Goal: Communication & Community: Answer question/provide support

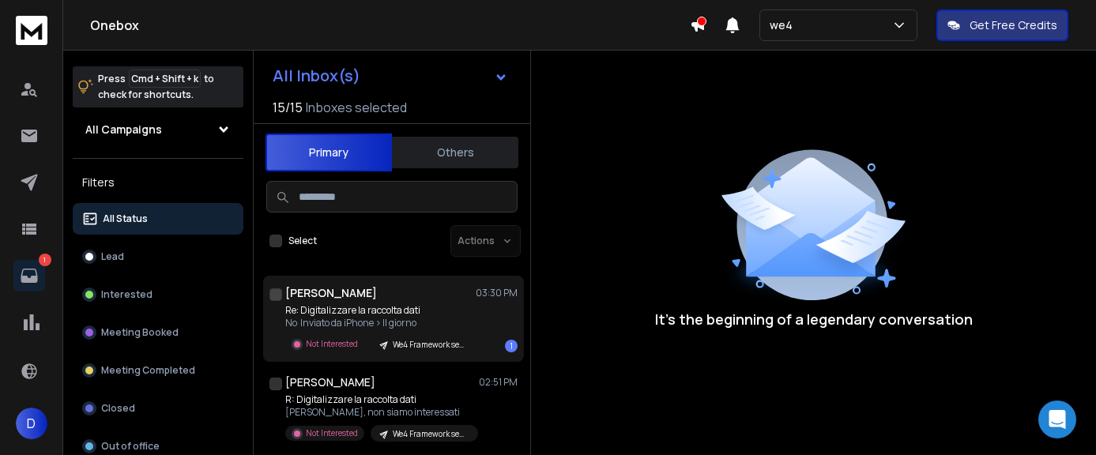
click at [435, 325] on p "No Inviato da iPhone > Il giorno" at bounding box center [380, 323] width 190 height 13
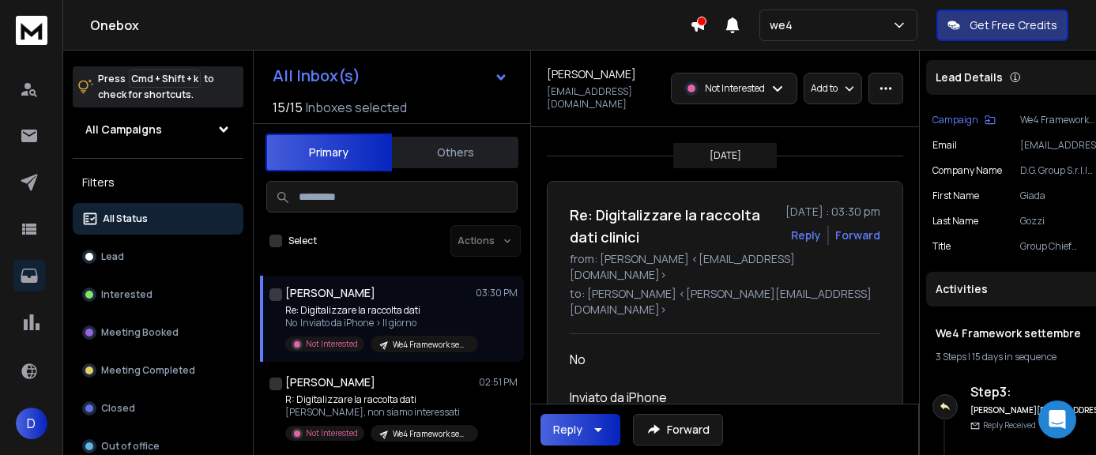
drag, startPoint x: 867, startPoint y: 27, endPoint x: 859, endPoint y: 40, distance: 16.0
click at [867, 27] on div "we4" at bounding box center [837, 25] width 137 height 16
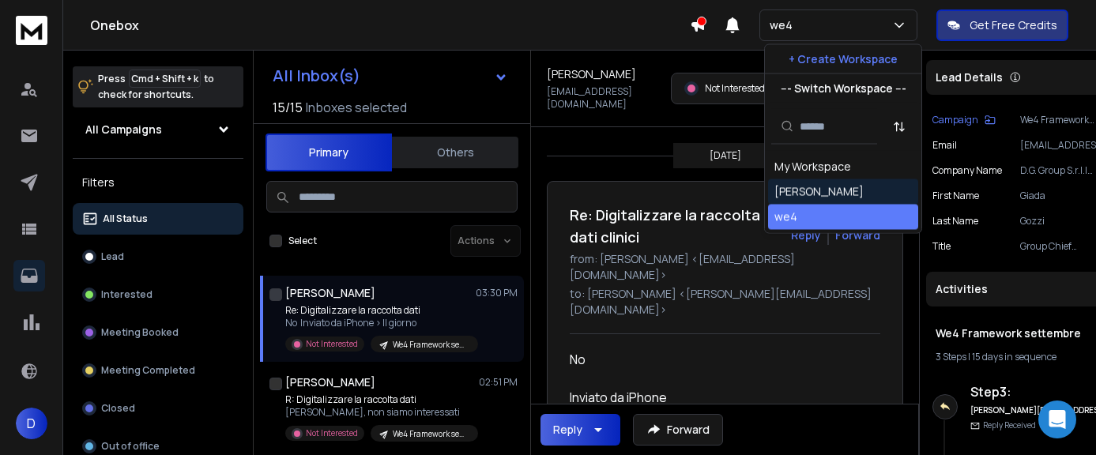
click at [855, 193] on div "[PERSON_NAME]" at bounding box center [843, 191] width 150 height 25
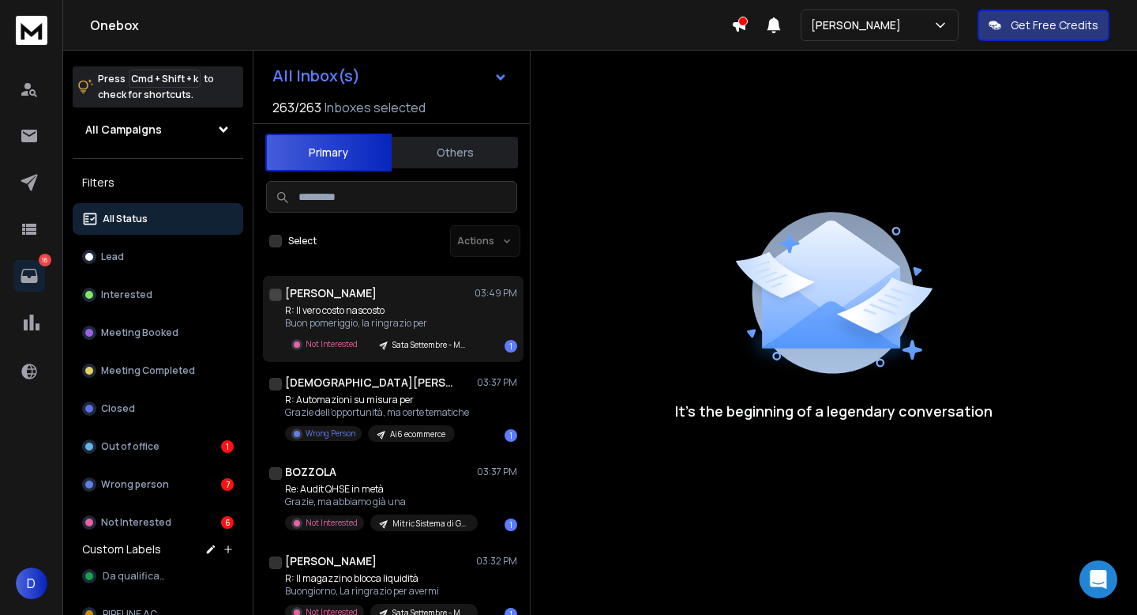
click at [482, 309] on div "R: Il vero costo nascosto Buon pomeriggio, la ringrazio per Not Interested Sata…" at bounding box center [401, 328] width 232 height 48
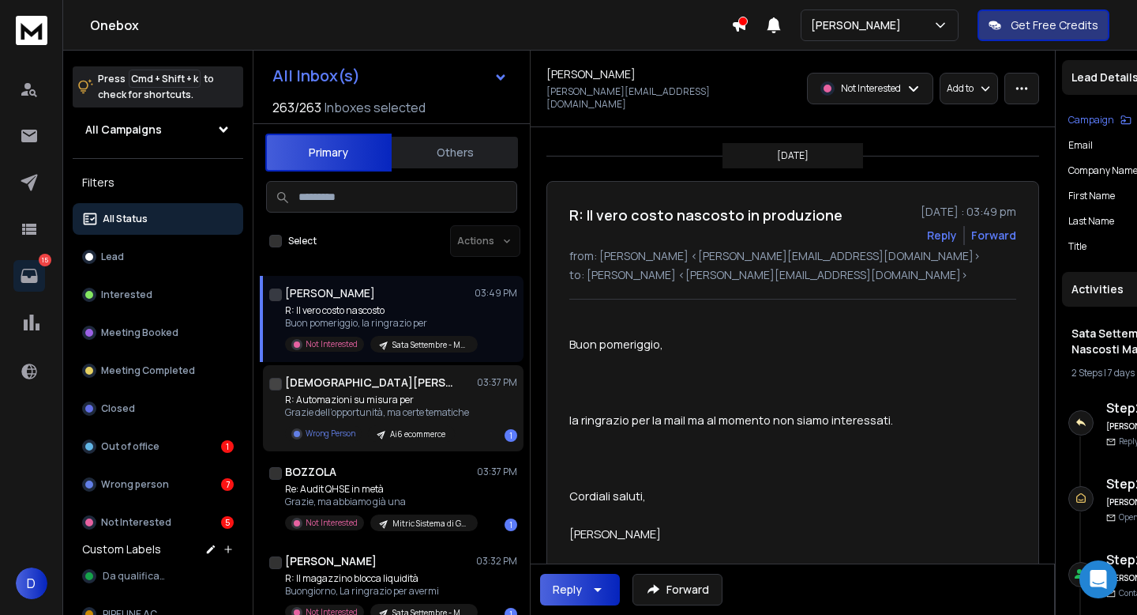
click at [478, 404] on div "R: Automazioni su misura per Grazie dell’opportunità, ma certe tematiche Wrong …" at bounding box center [401, 417] width 232 height 48
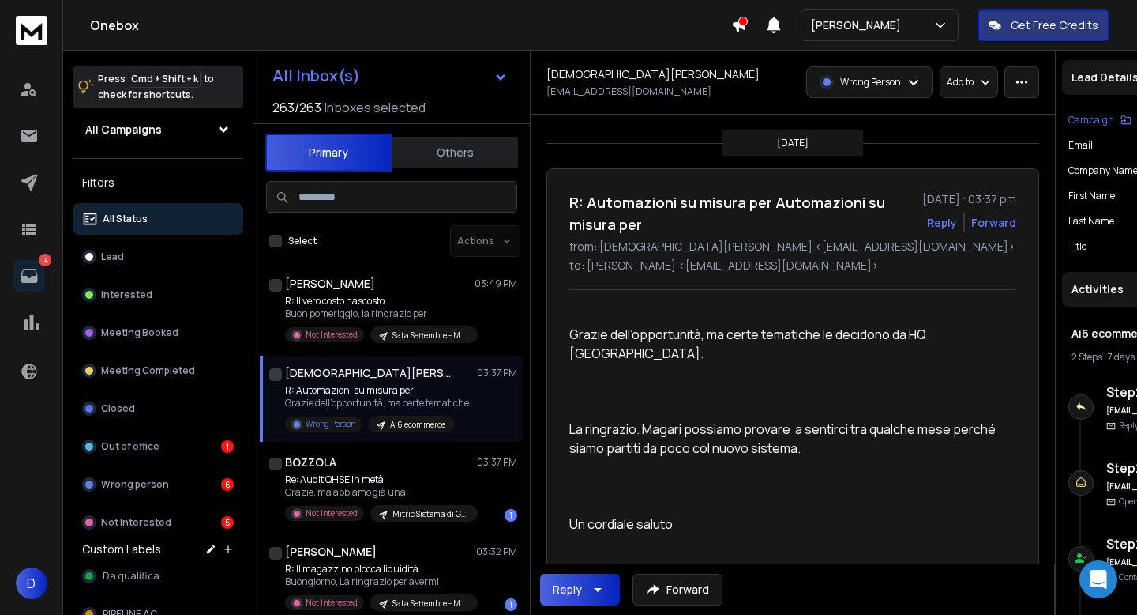
scroll to position [9, 0]
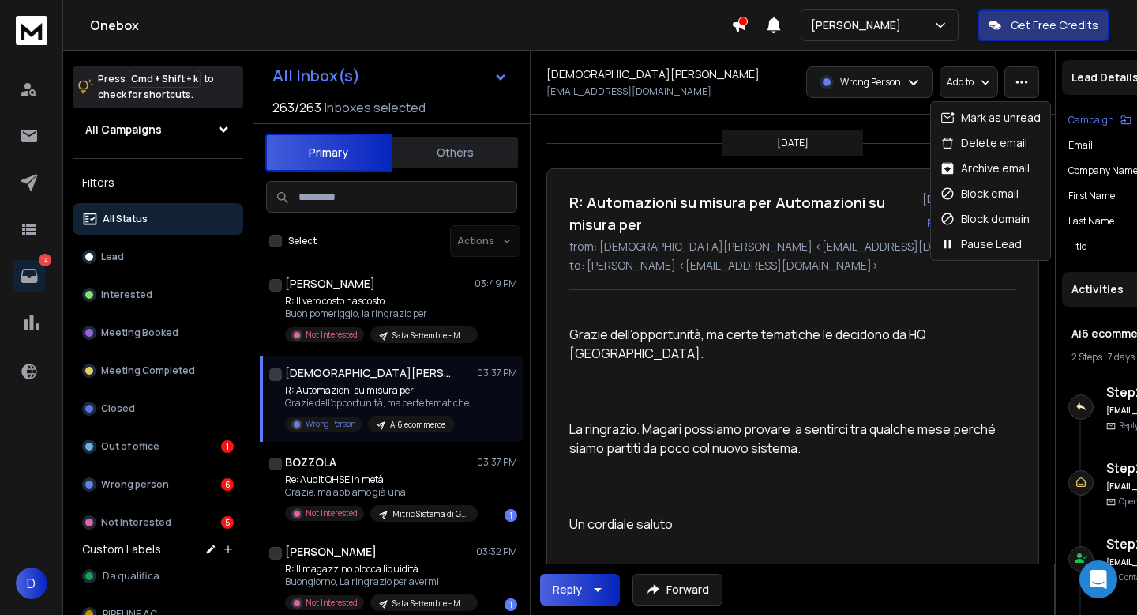
click at [1040, 85] on button "button" at bounding box center [1022, 82] width 35 height 32
click at [1009, 118] on div "Mark as unread" at bounding box center [991, 118] width 100 height 16
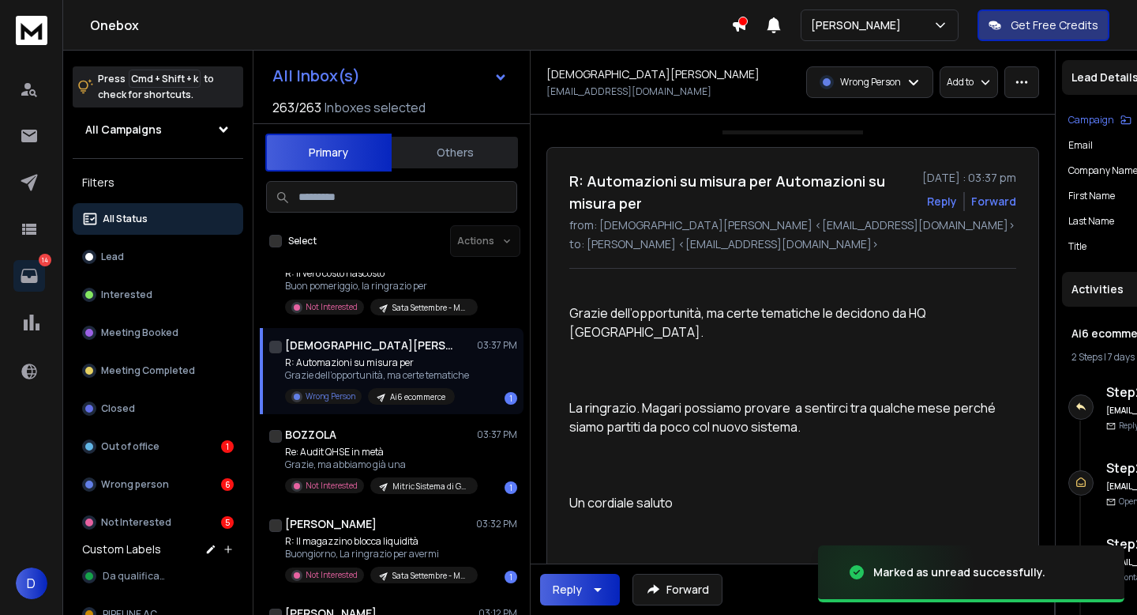
scroll to position [38, 0]
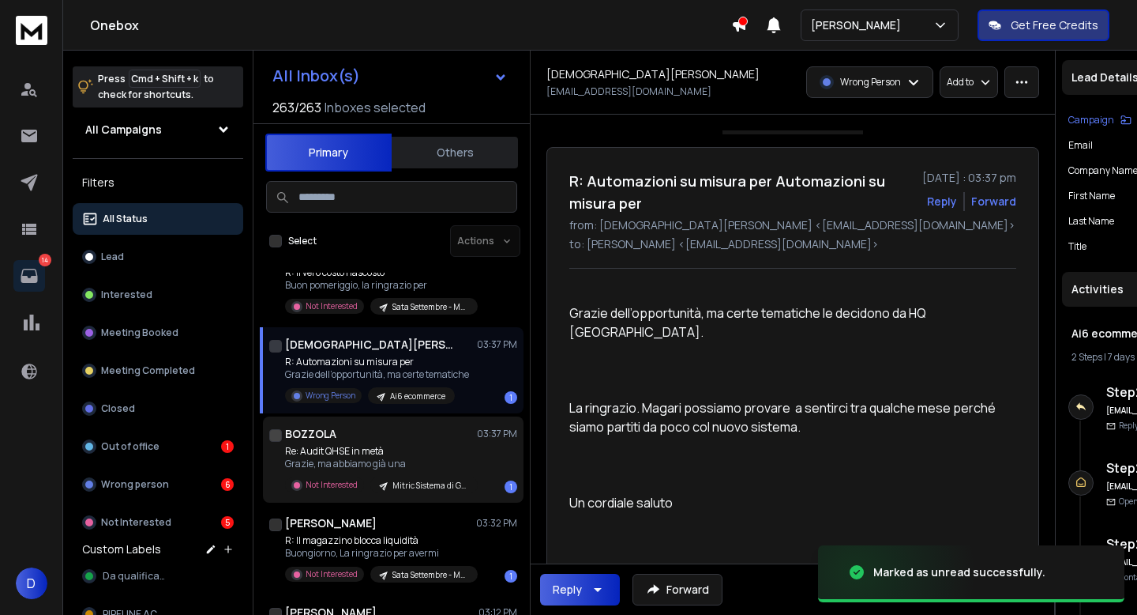
click at [451, 438] on div "BOZZOLA 03:37 PM" at bounding box center [401, 434] width 232 height 16
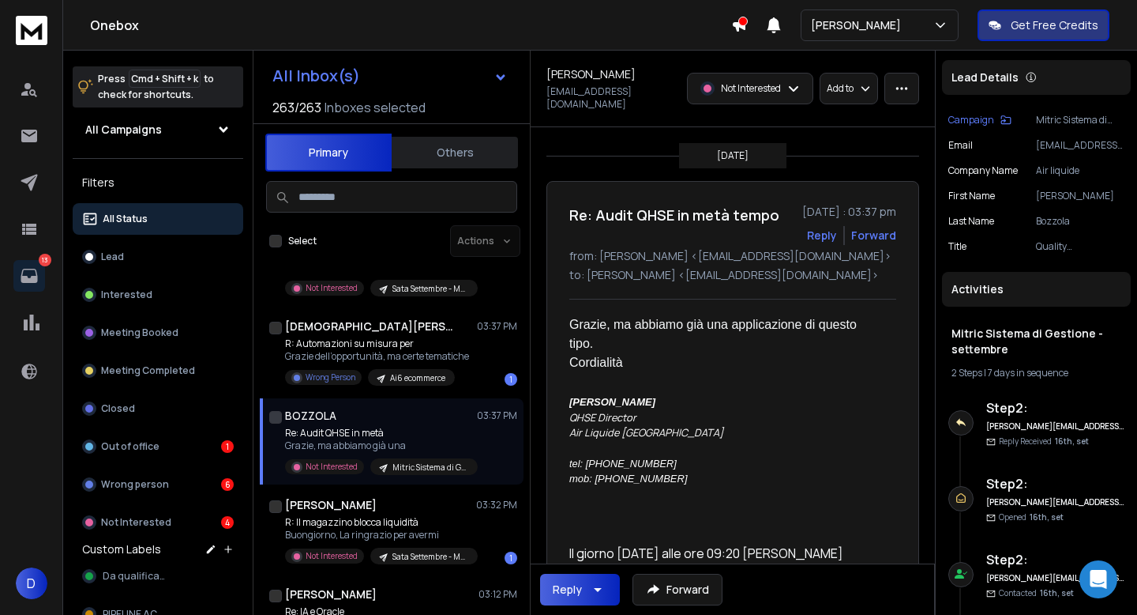
scroll to position [77, 0]
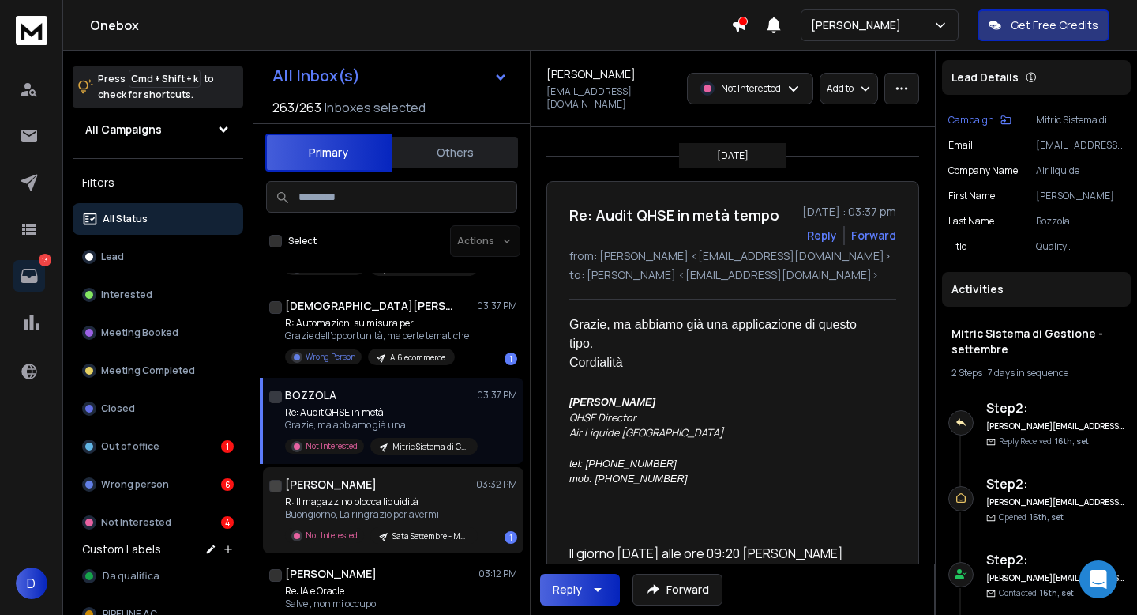
click at [490, 454] on div "R: Il magazzino blocca liquidità Buongiorno, La ringrazio per avermi Not Intere…" at bounding box center [401, 519] width 232 height 48
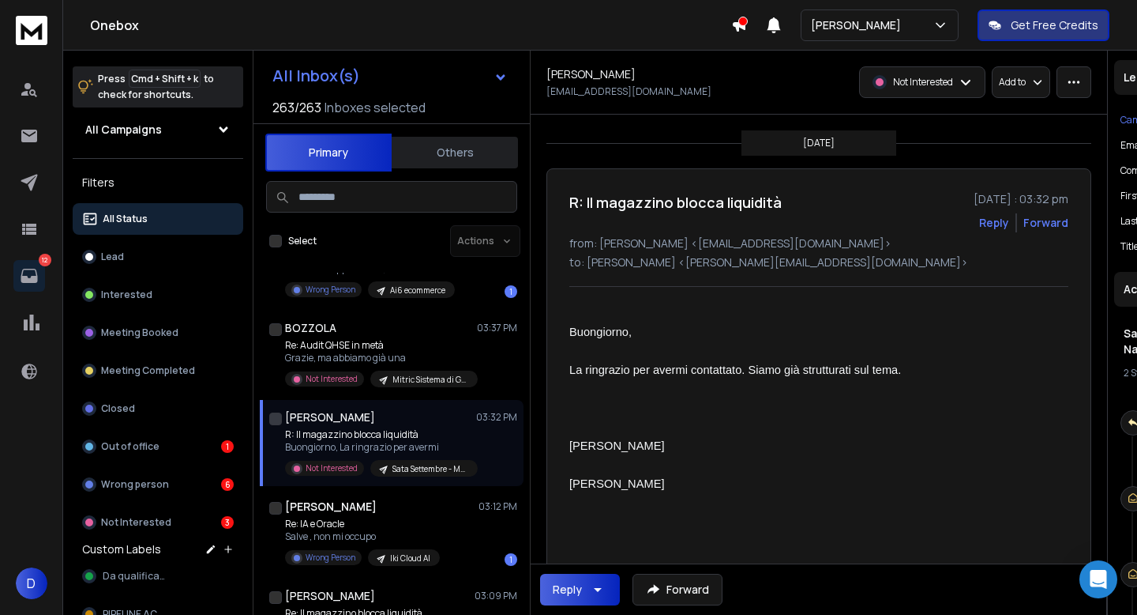
scroll to position [155, 0]
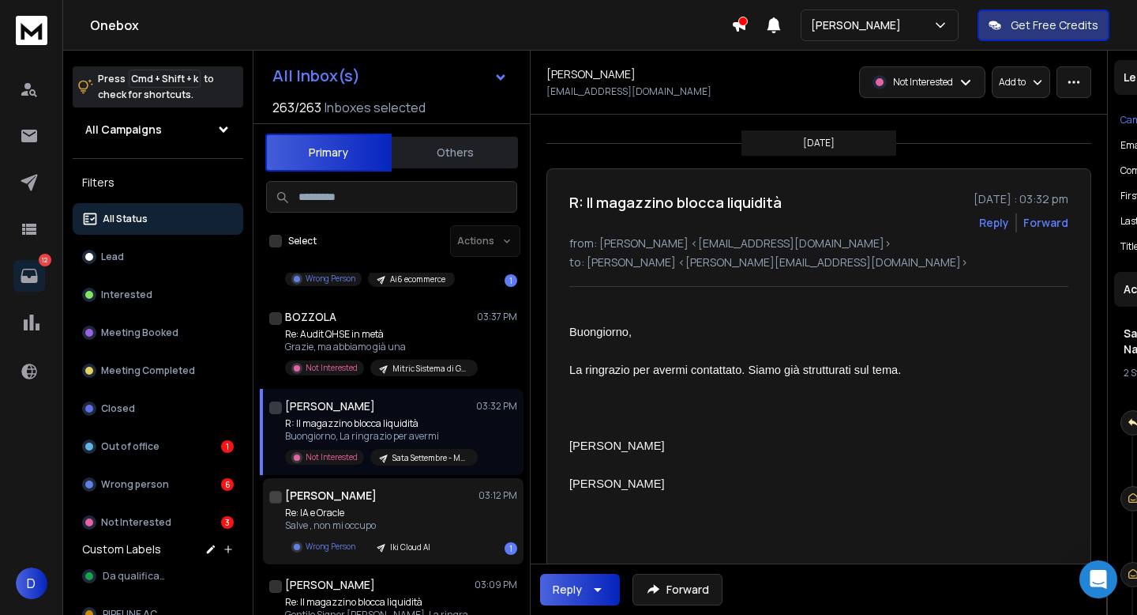
click at [495, 454] on div "Re: IA e Oracle Salve , non mi occupo Wrong Person Iki Cloud AI 1" at bounding box center [401, 530] width 232 height 48
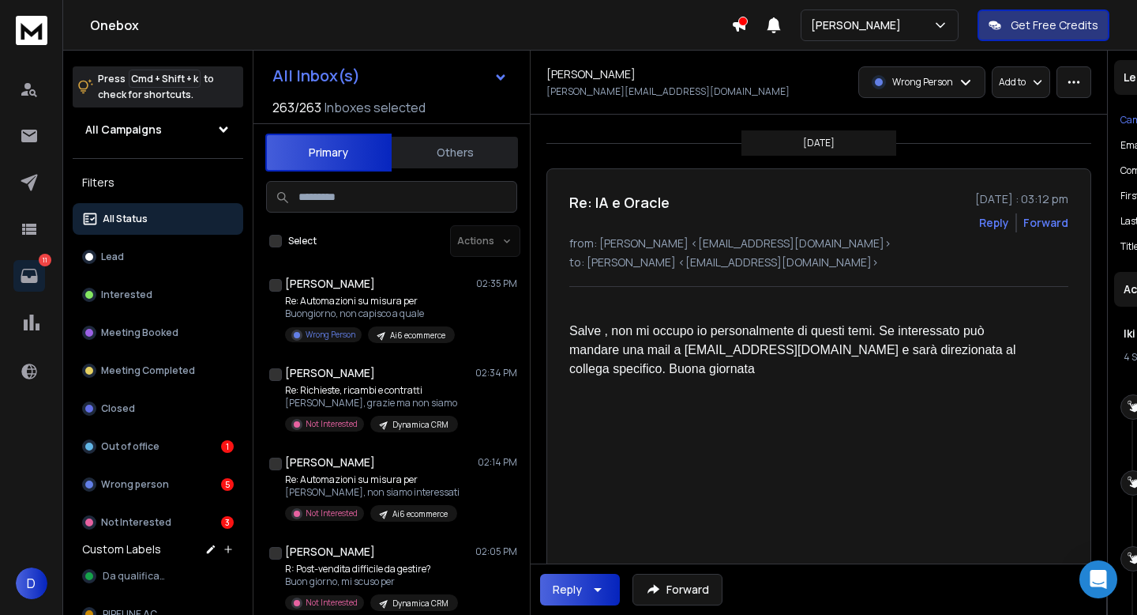
scroll to position [139, 0]
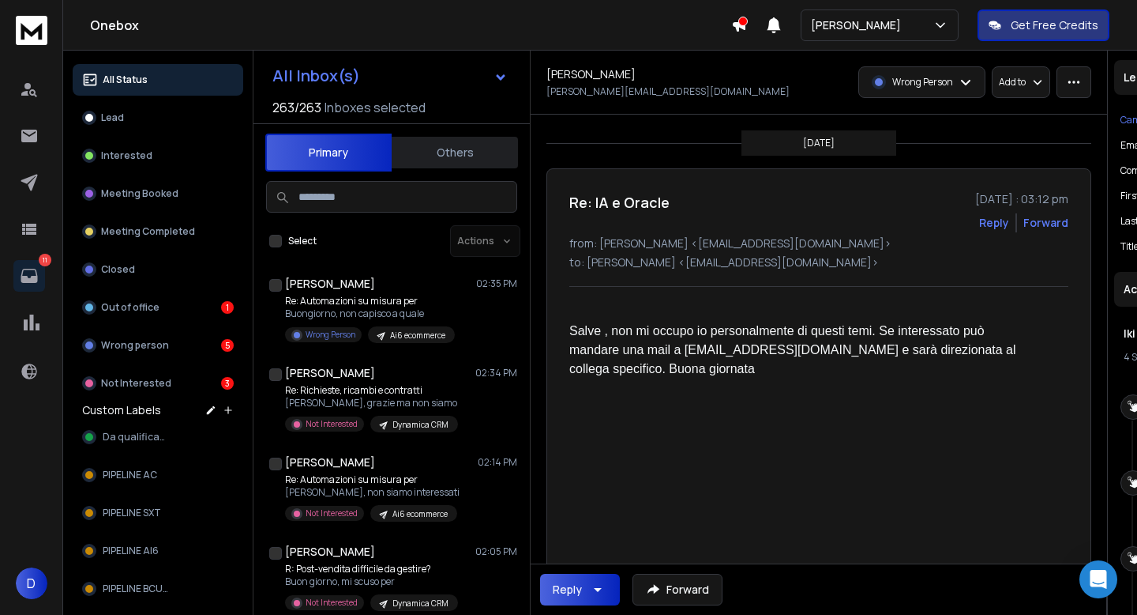
click at [145, 430] on span "Da qualificare" at bounding box center [136, 436] width 66 height 13
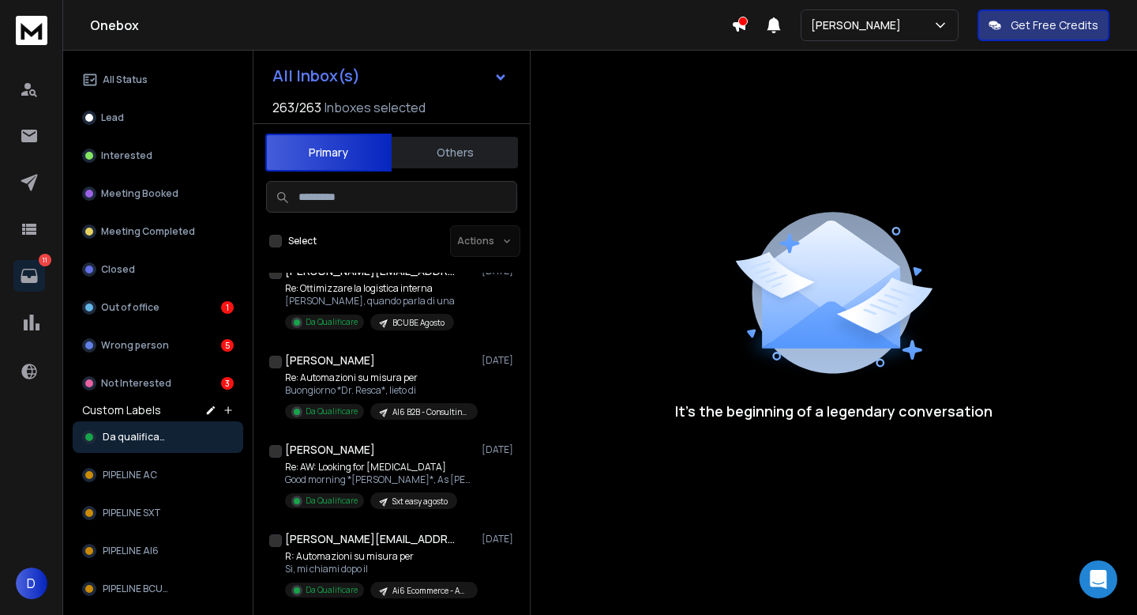
scroll to position [988, 0]
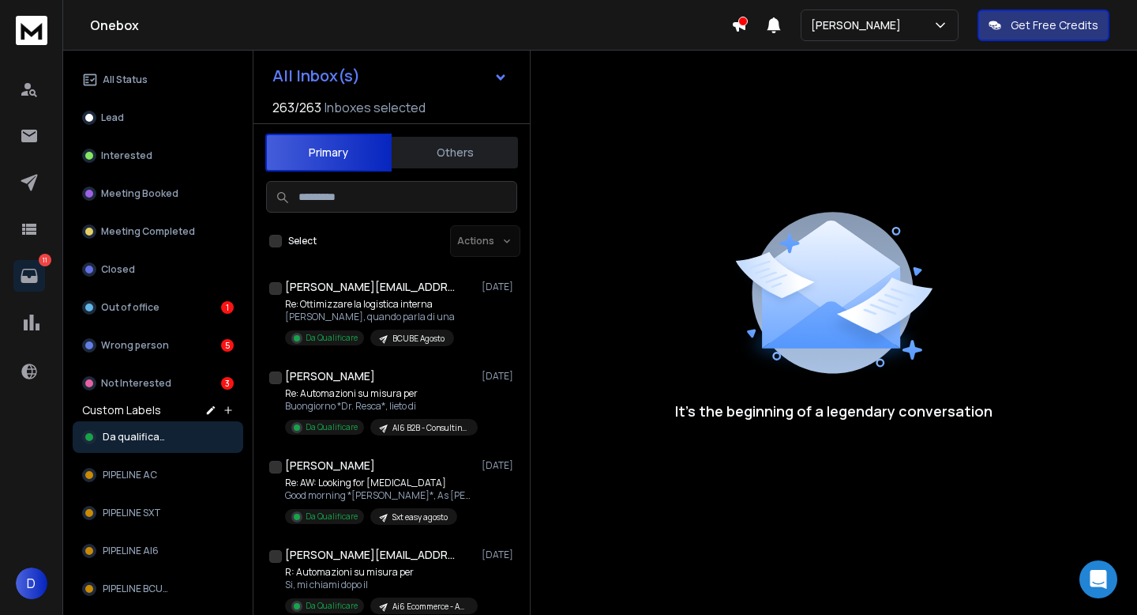
click at [172, 454] on button "PIPELINE AC" at bounding box center [158, 475] width 171 height 32
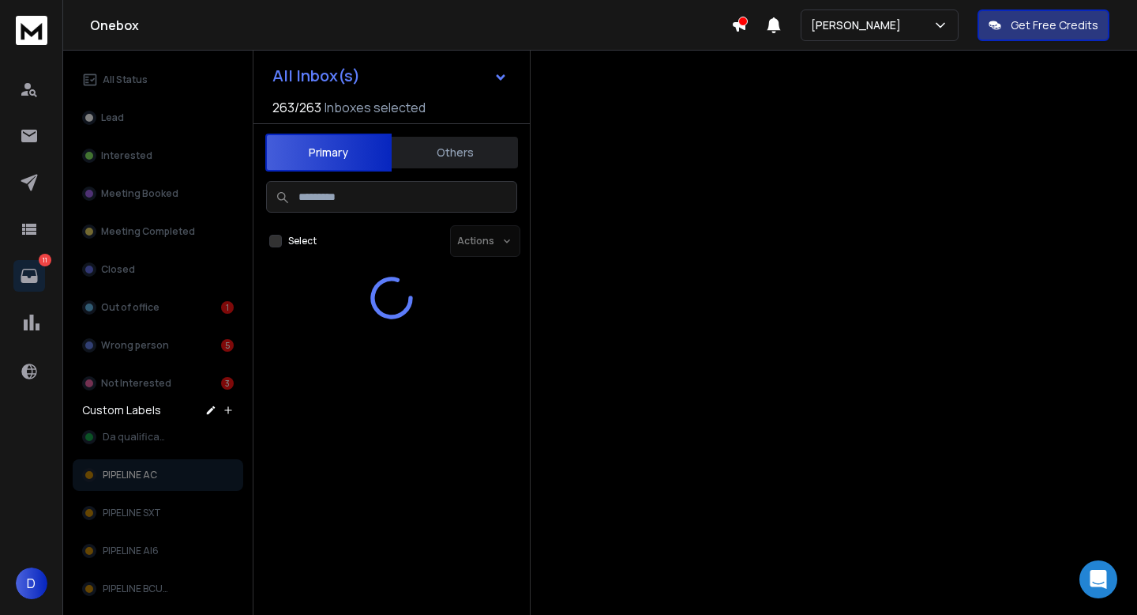
scroll to position [0, 0]
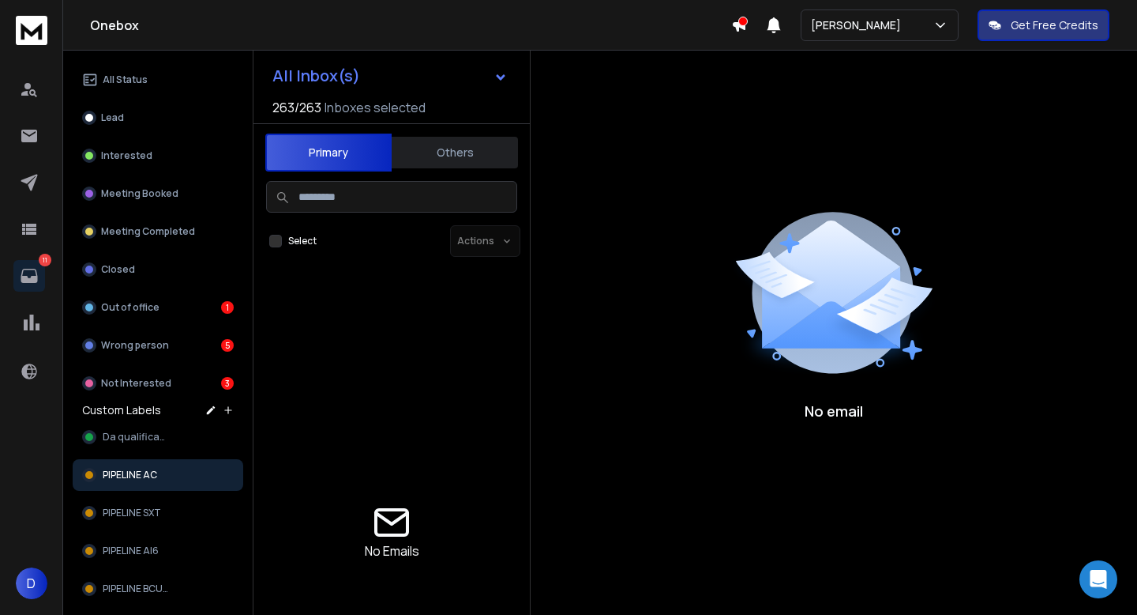
click at [170, 454] on button "PIPELINE SXT" at bounding box center [158, 513] width 171 height 32
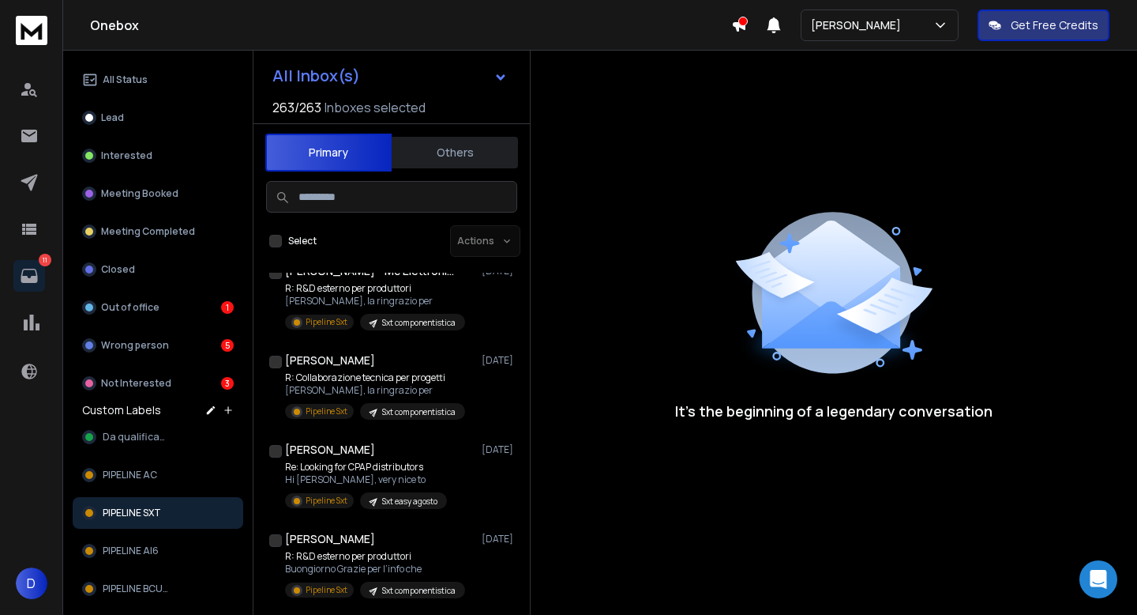
scroll to position [720, 0]
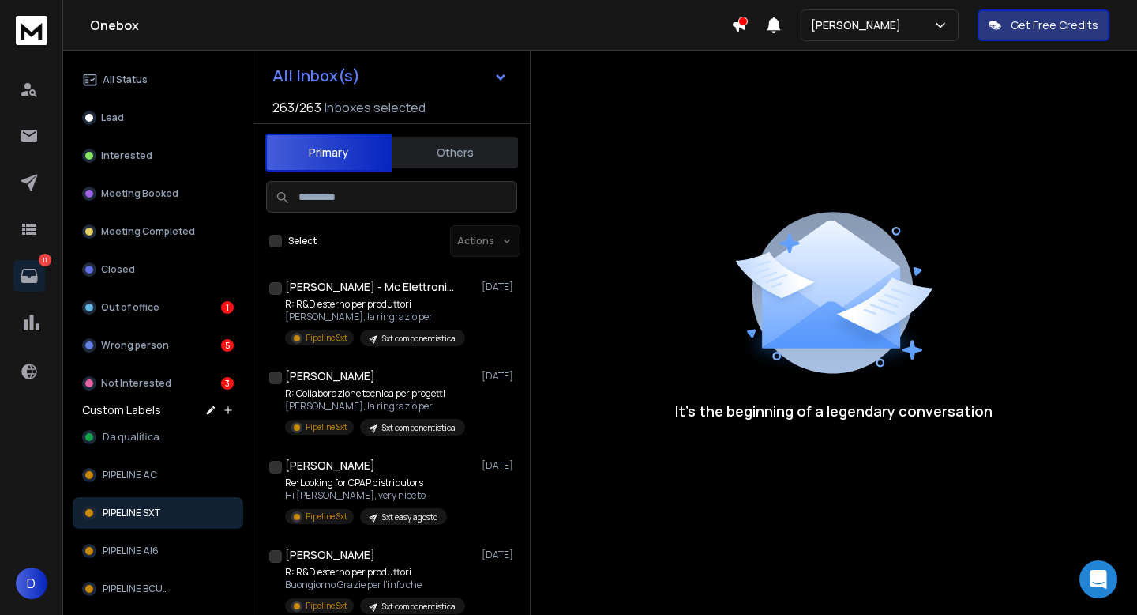
click at [151, 454] on span "PIPELINE AI6" at bounding box center [131, 550] width 56 height 13
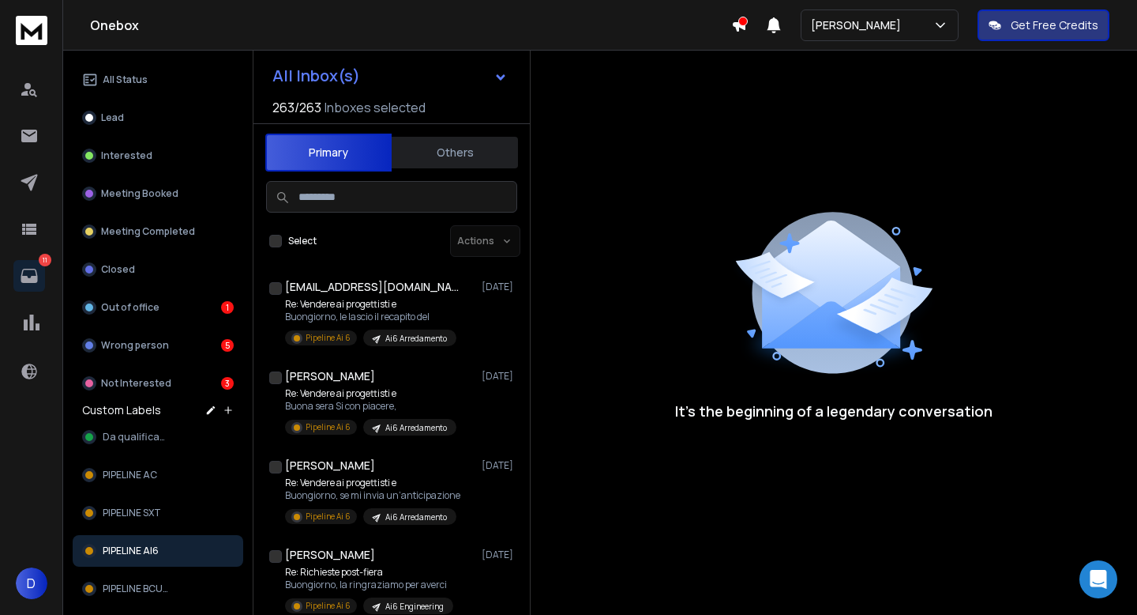
scroll to position [96, 0]
click at [107, 454] on span "PIPELINE BCUBE" at bounding box center [138, 588] width 70 height 13
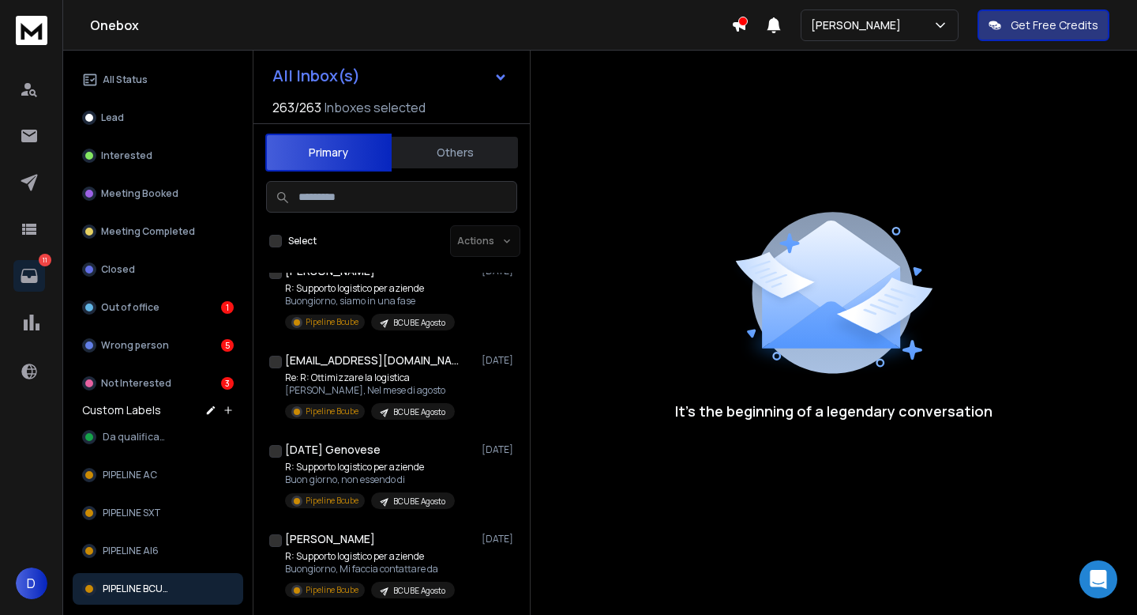
scroll to position [810, 0]
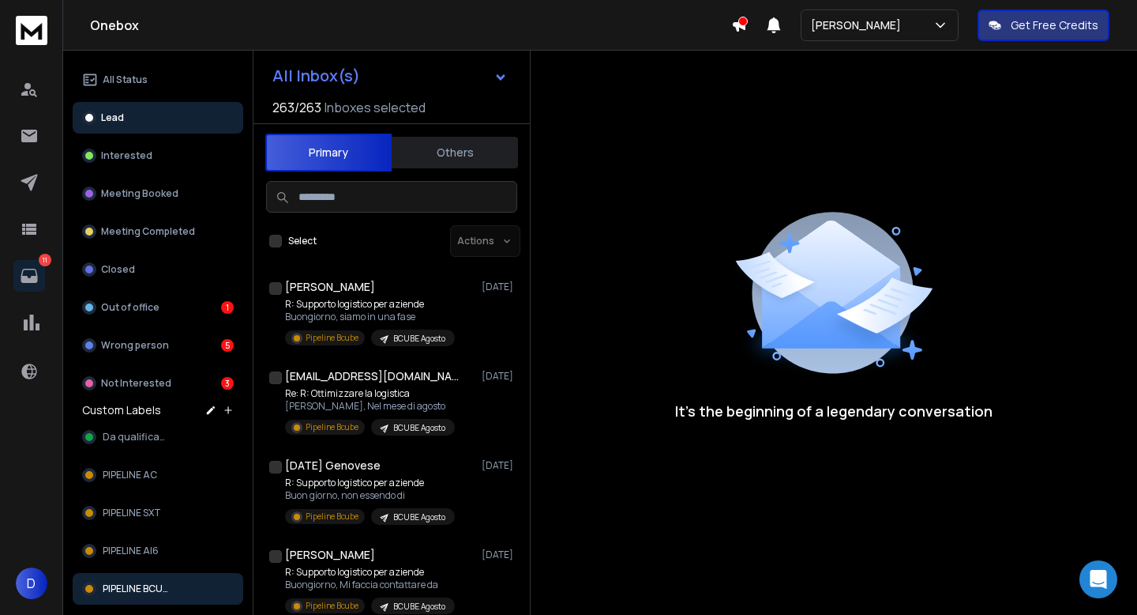
click at [167, 127] on button "Lead" at bounding box center [158, 118] width 171 height 32
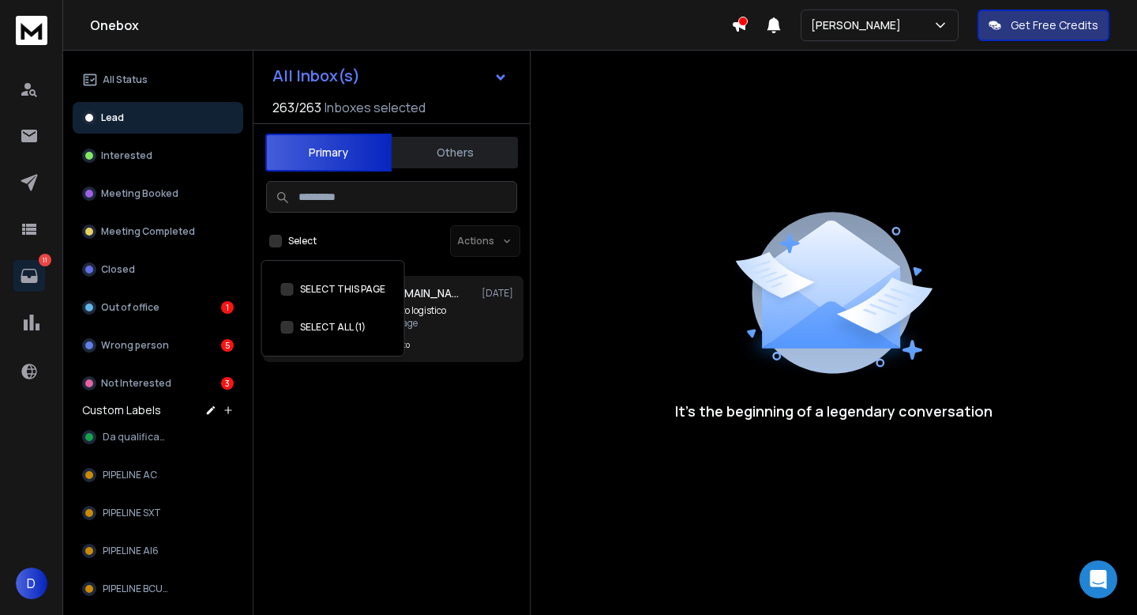
click at [446, 333] on div "Returned email: Re: Supporto logistico This is an informative message Lead BCUB…" at bounding box center [365, 328] width 161 height 48
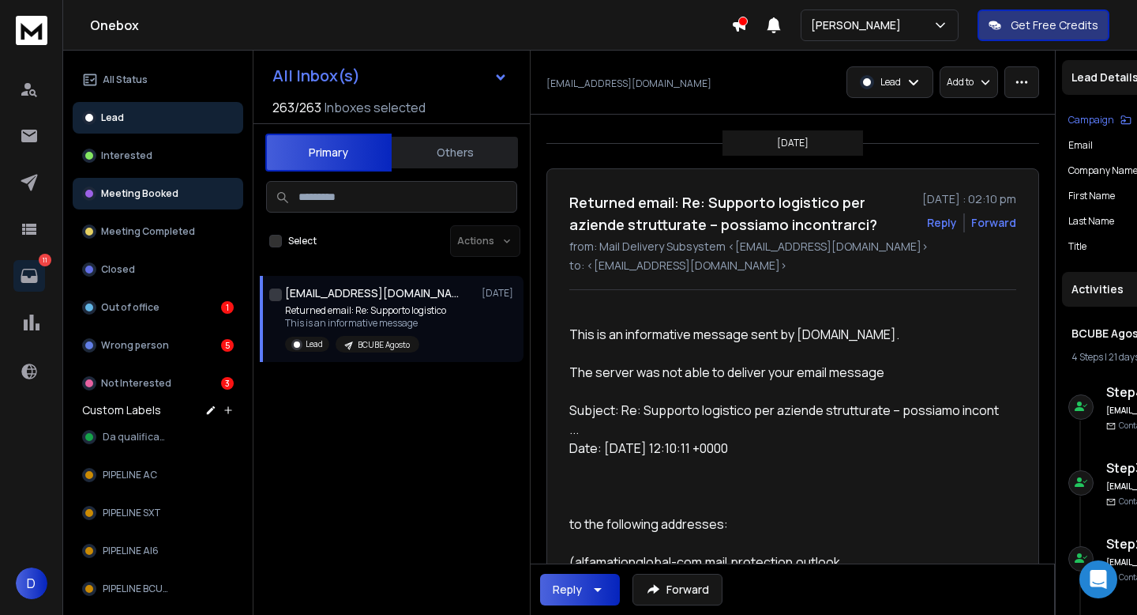
click at [135, 205] on button "Meeting Booked" at bounding box center [158, 194] width 171 height 32
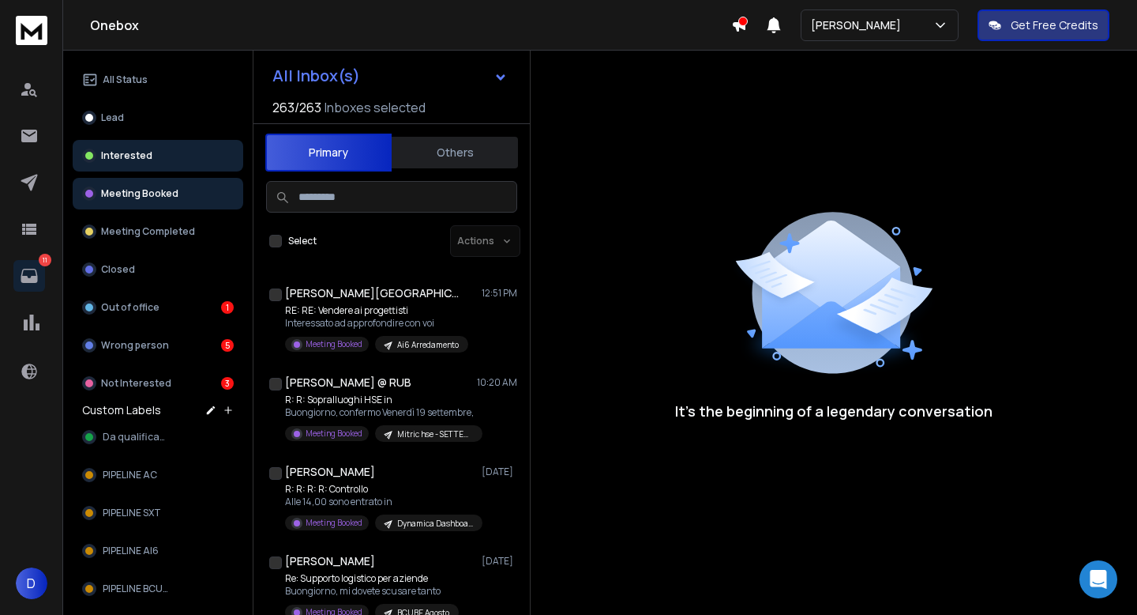
click at [126, 162] on button "Interested" at bounding box center [158, 156] width 171 height 32
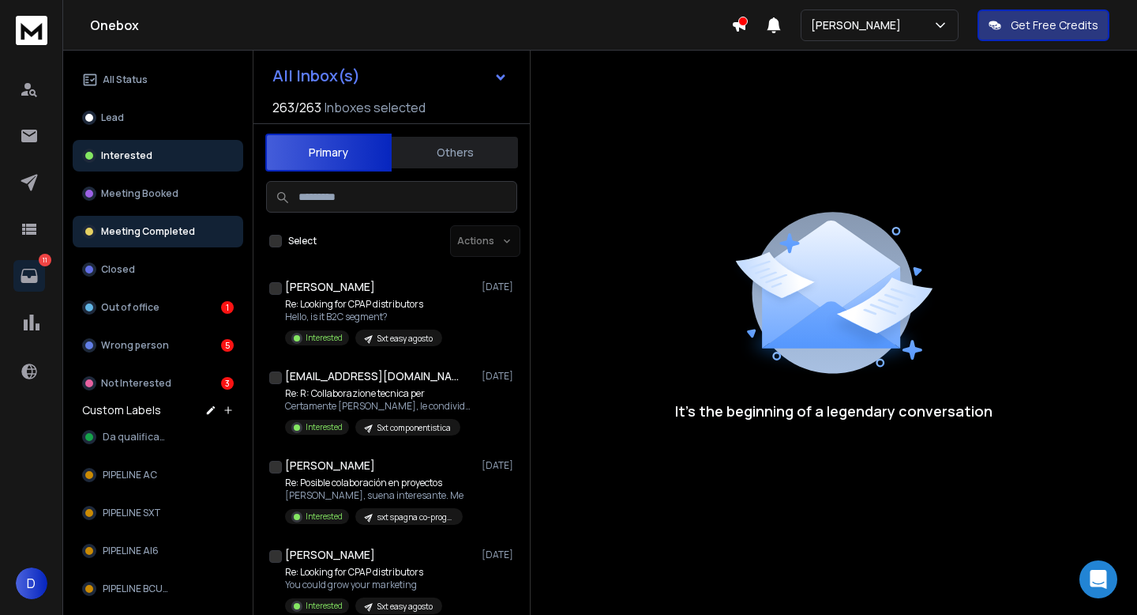
scroll to position [1702, 0]
click at [135, 229] on p "Meeting Completed" at bounding box center [148, 231] width 94 height 13
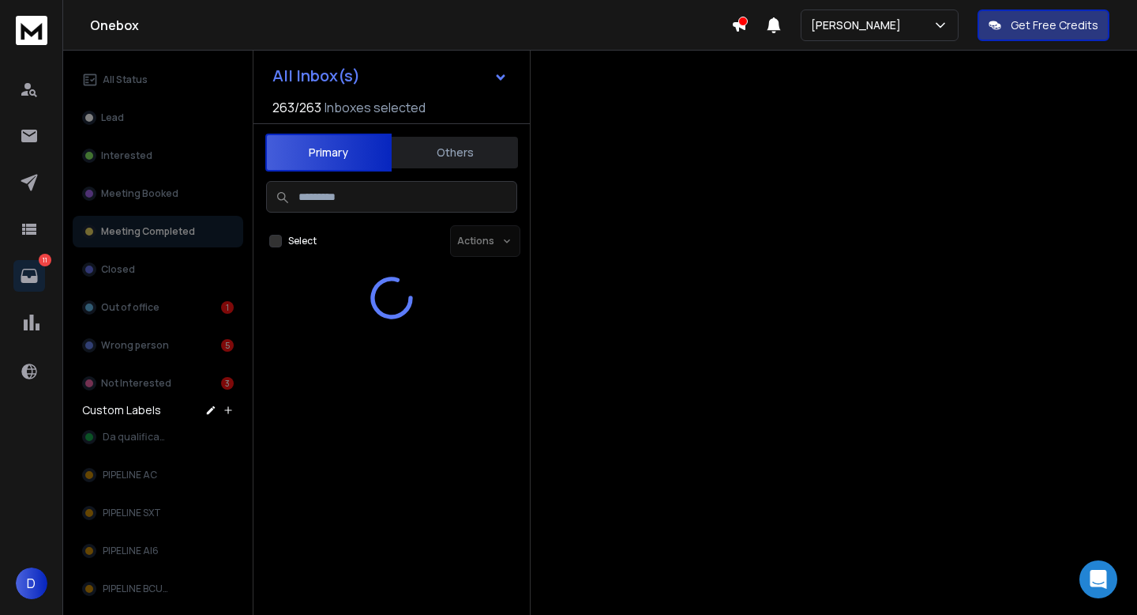
scroll to position [0, 0]
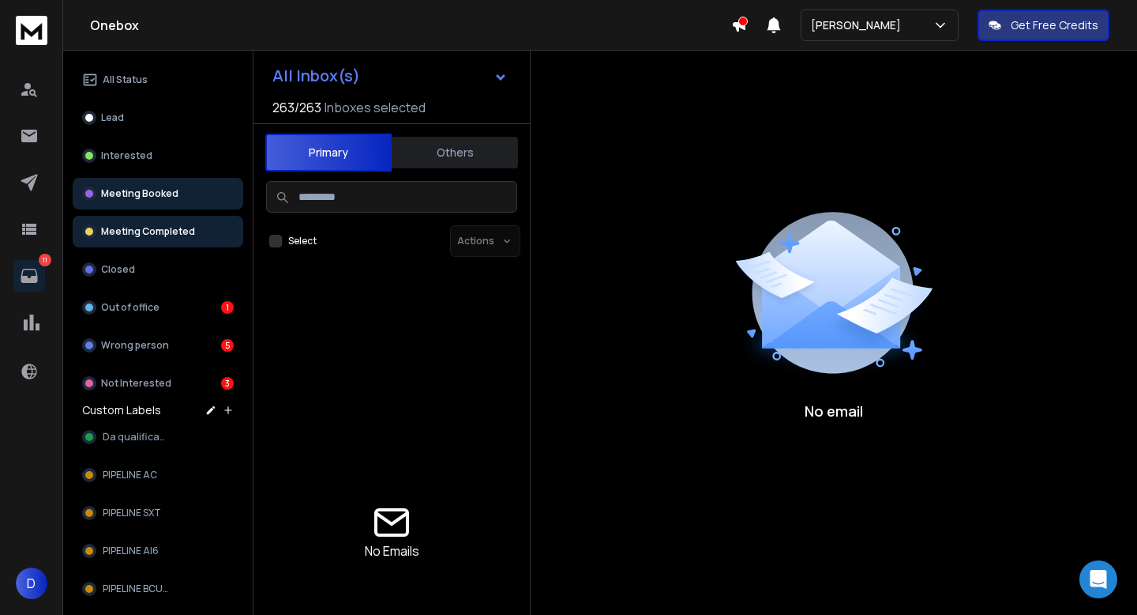
click at [178, 187] on button "Meeting Booked" at bounding box center [158, 194] width 171 height 32
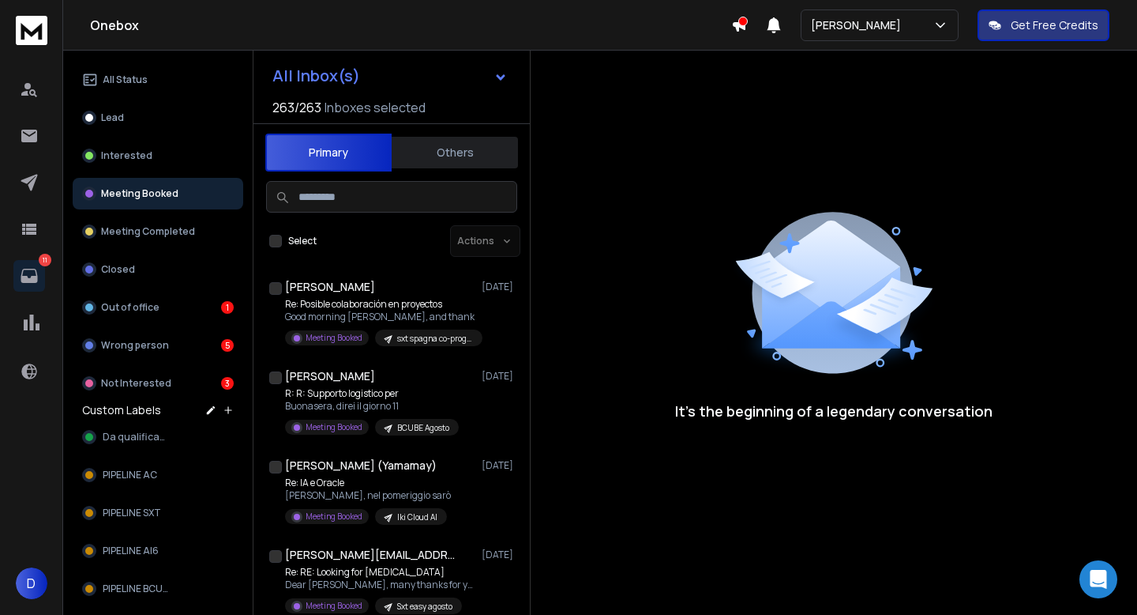
scroll to position [1077, 0]
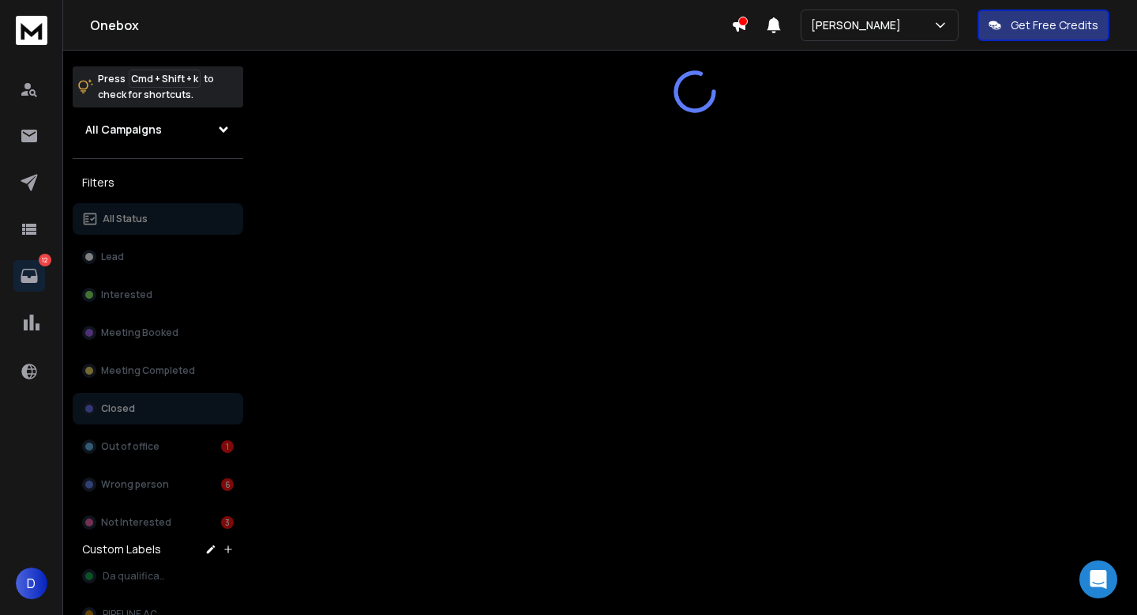
scroll to position [3, 0]
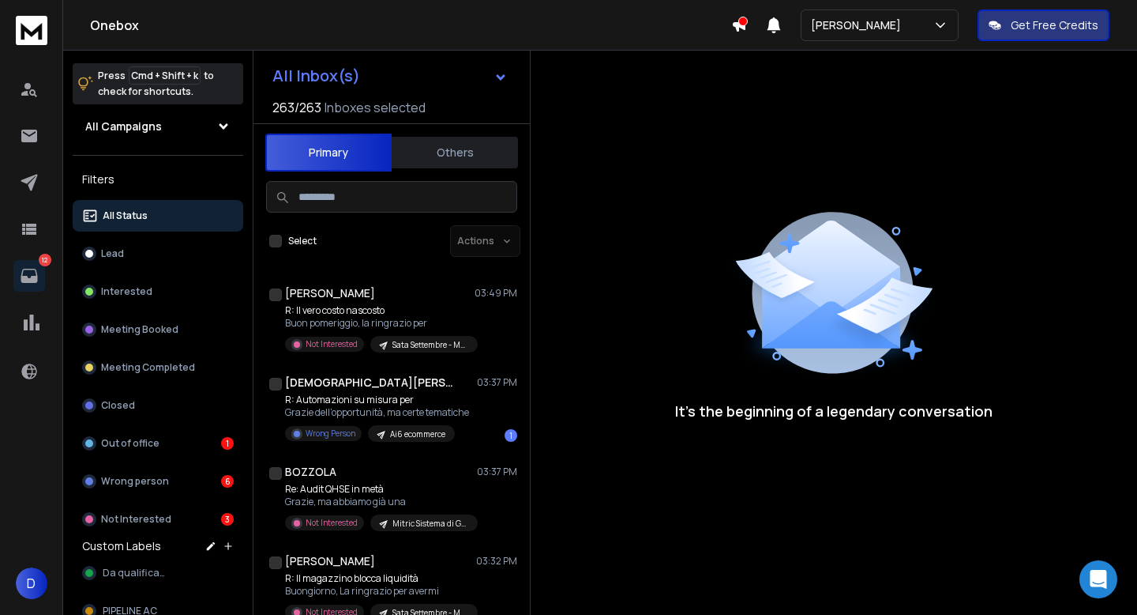
click at [133, 571] on span "Da qualificare" at bounding box center [136, 572] width 66 height 13
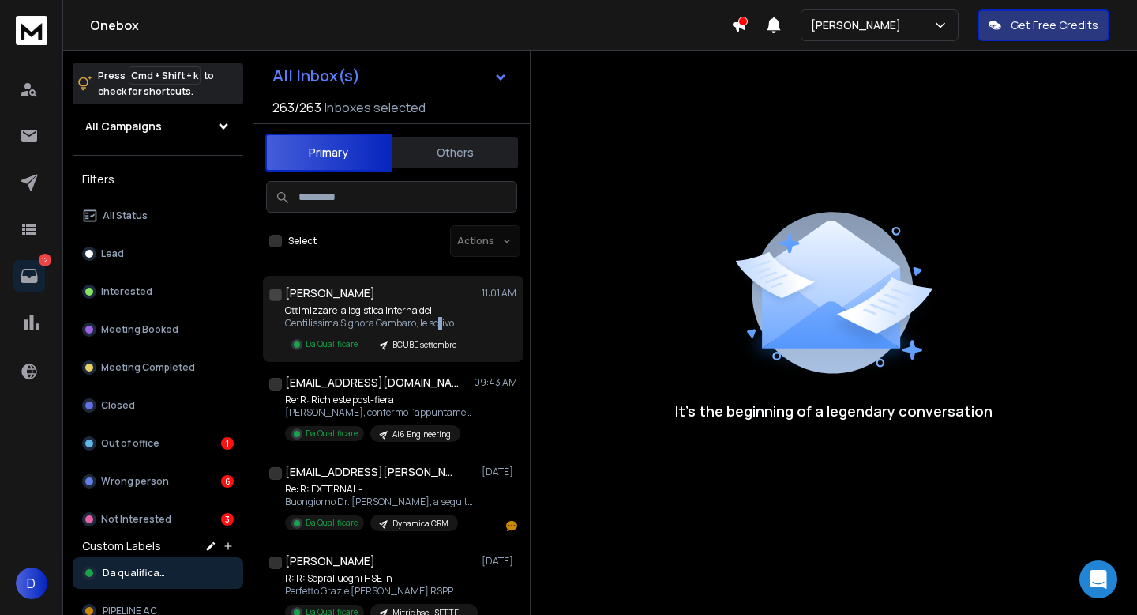
click at [442, 324] on p "Gentilissima Signora Gambaro, le scrivo" at bounding box center [375, 323] width 181 height 13
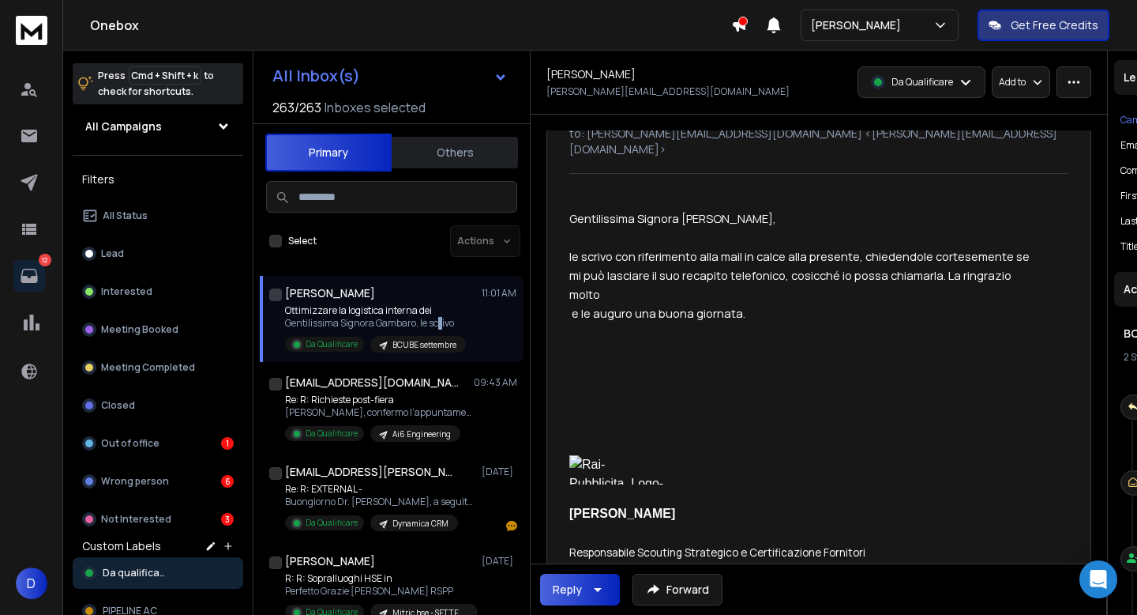
scroll to position [41, 0]
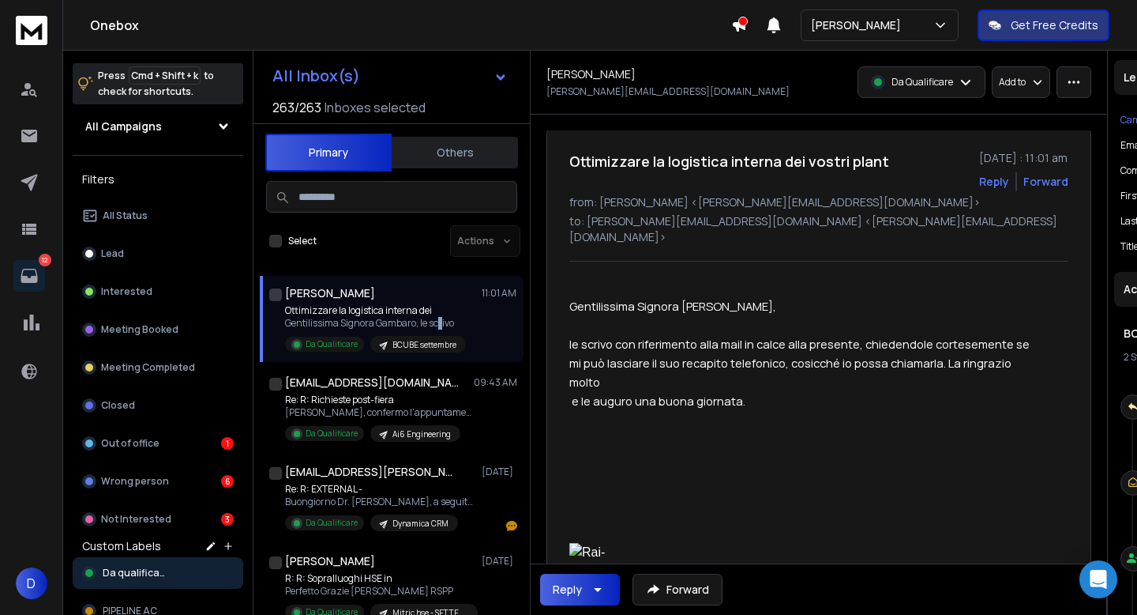
click at [588, 585] on icon "button" at bounding box center [597, 589] width 19 height 19
click at [592, 523] on p "Reply" at bounding box center [581, 517] width 29 height 16
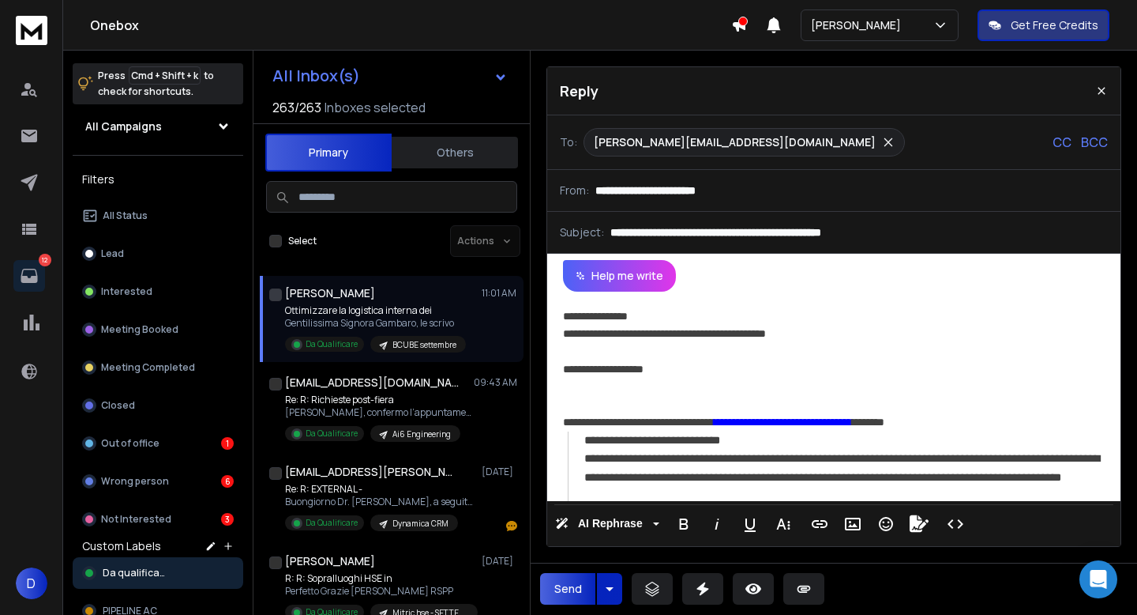
click at [571, 596] on button "Send" at bounding box center [567, 589] width 55 height 32
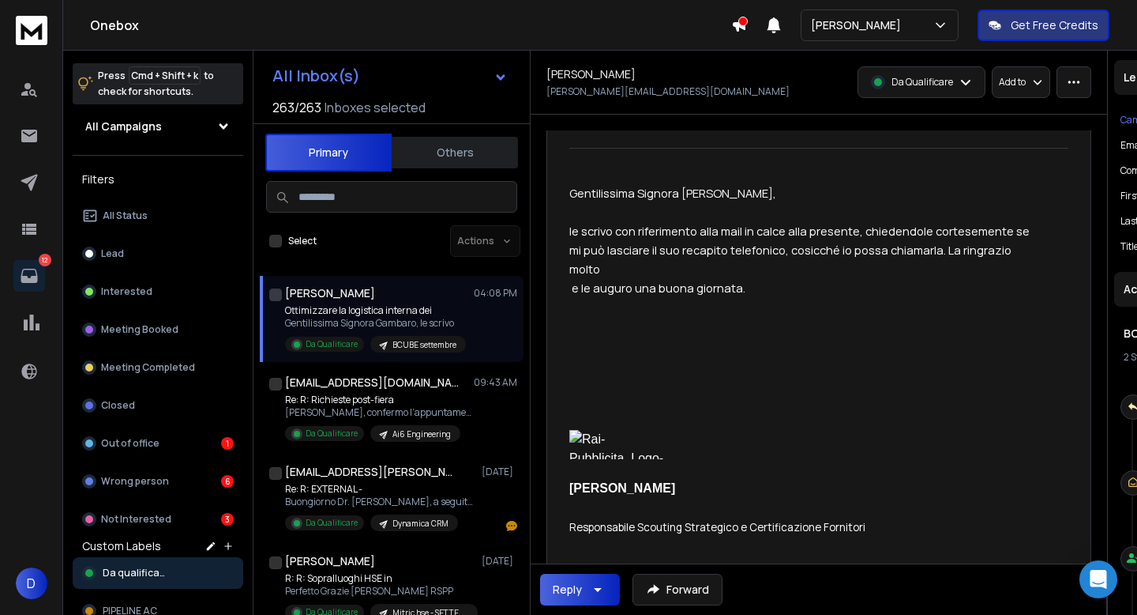
scroll to position [442, 0]
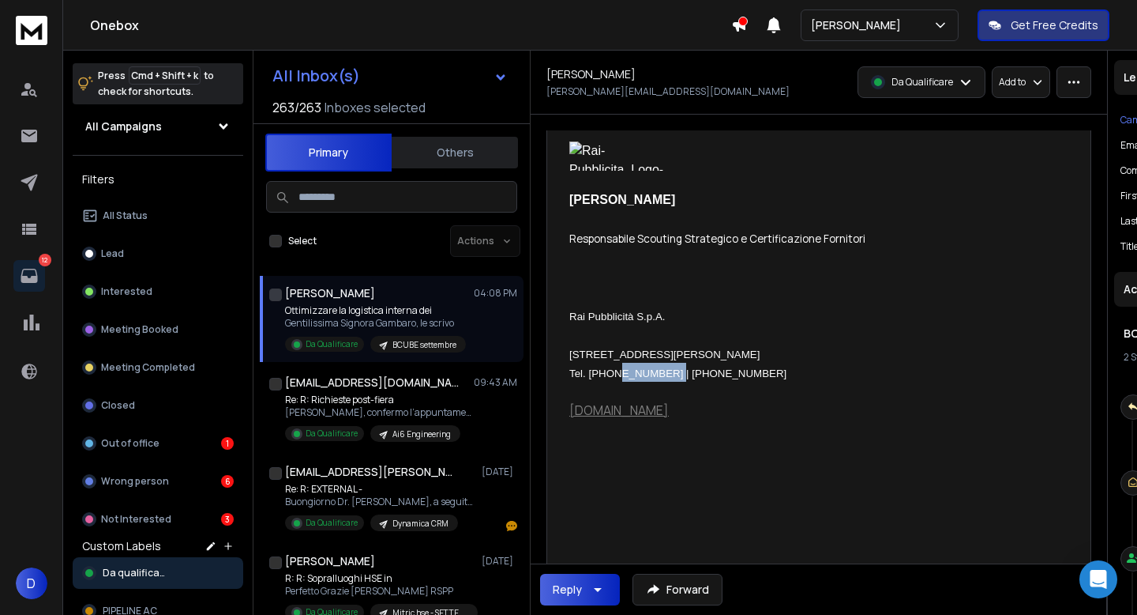
drag, startPoint x: 611, startPoint y: 374, endPoint x: 667, endPoint y: 380, distance: 56.4
click at [667, 379] on span "Via Giovanni Carlo Cavalli, 6 10138 TORINO Tel. +39 3392441311 | +39 011 7441480" at bounding box center [678, 363] width 217 height 31
copy span "3392441311"
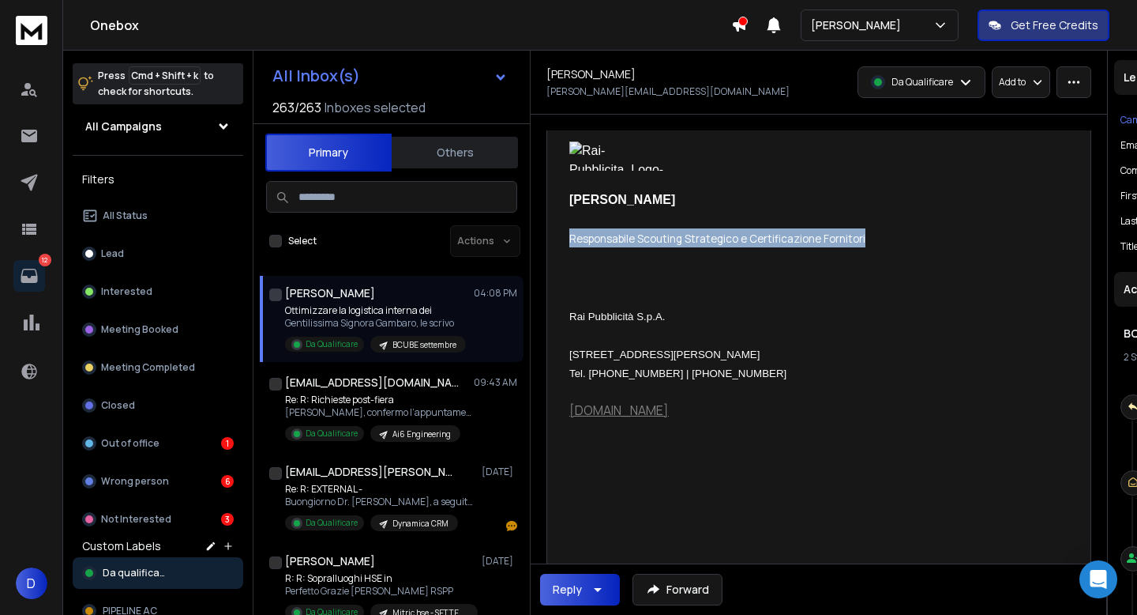
drag, startPoint x: 568, startPoint y: 217, endPoint x: 886, endPoint y: 215, distance: 318.3
copy span "Responsabile Scouting Strategico e Certificazione Fornitori"
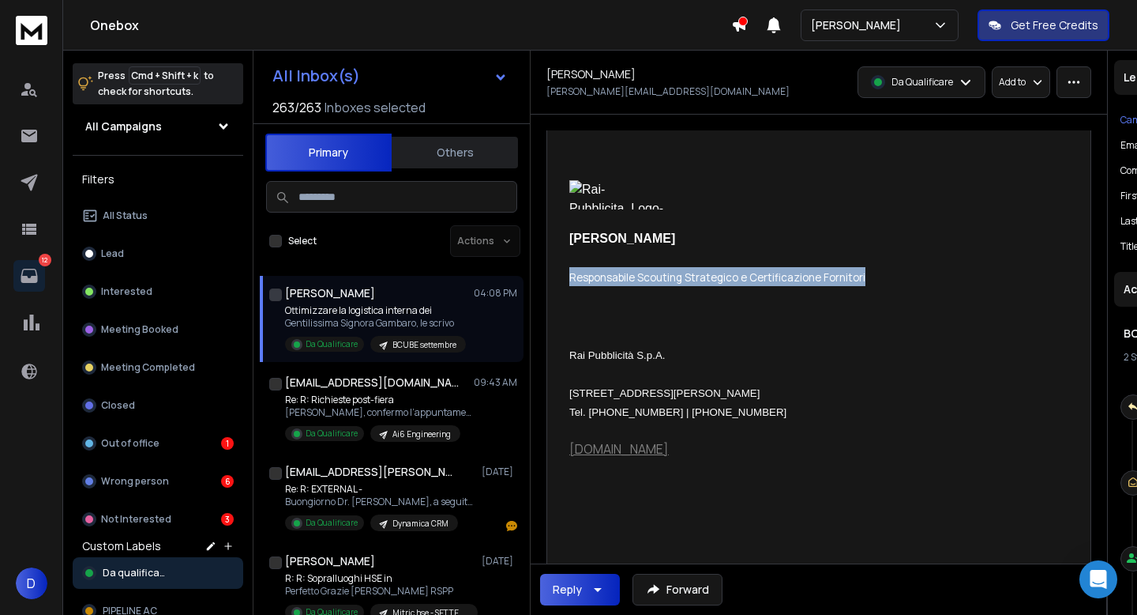
scroll to position [391, 0]
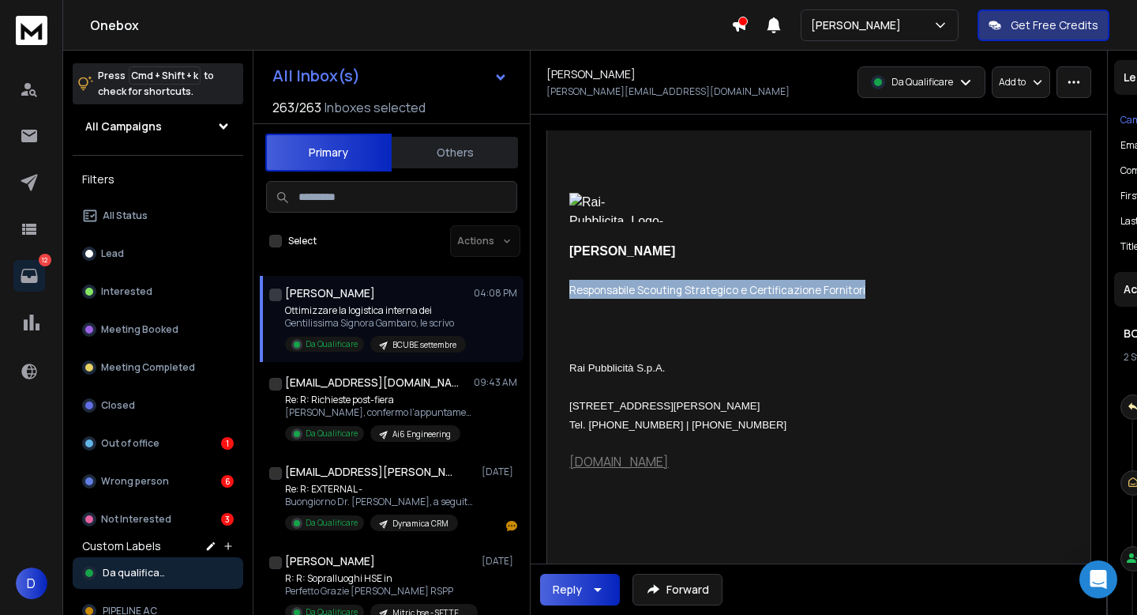
drag, startPoint x: 572, startPoint y: 235, endPoint x: 686, endPoint y: 240, distance: 113.8
click at [686, 241] on p "Sabrina Convertini" at bounding box center [800, 251] width 461 height 20
copy span "Sabrina Convertini"
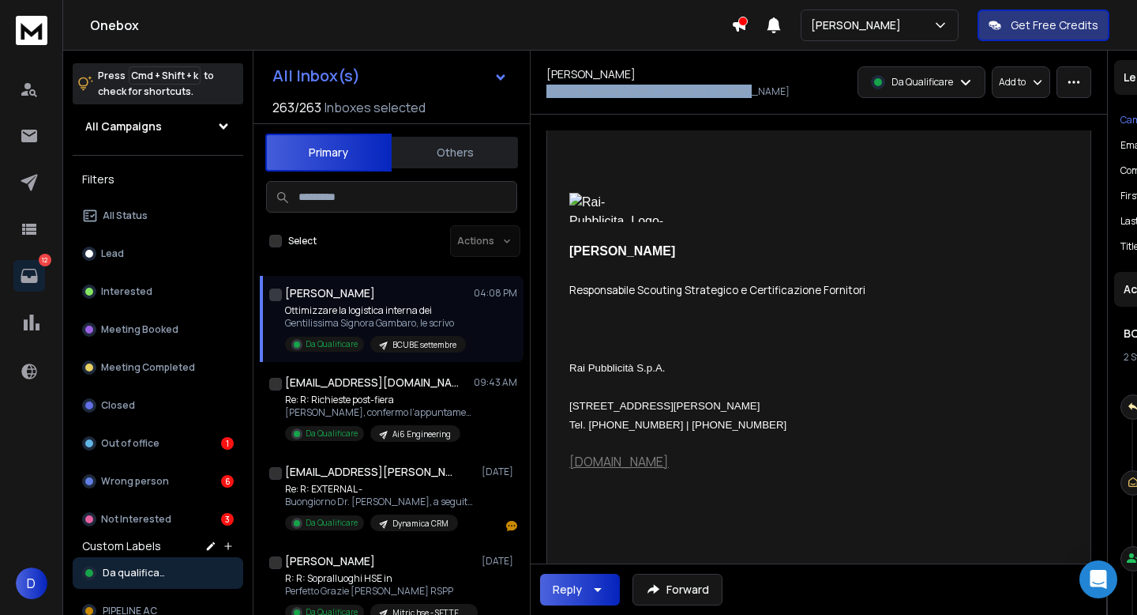
drag, startPoint x: 704, startPoint y: 92, endPoint x: 547, endPoint y: 93, distance: 156.4
click at [547, 93] on div "Convertini Sabrina Convertini Sabrina Sabrina.Convertini@raipubblicita.it" at bounding box center [681, 82] width 268 height 32
copy p "Sabrina.Convertini@raipubblicita.it"
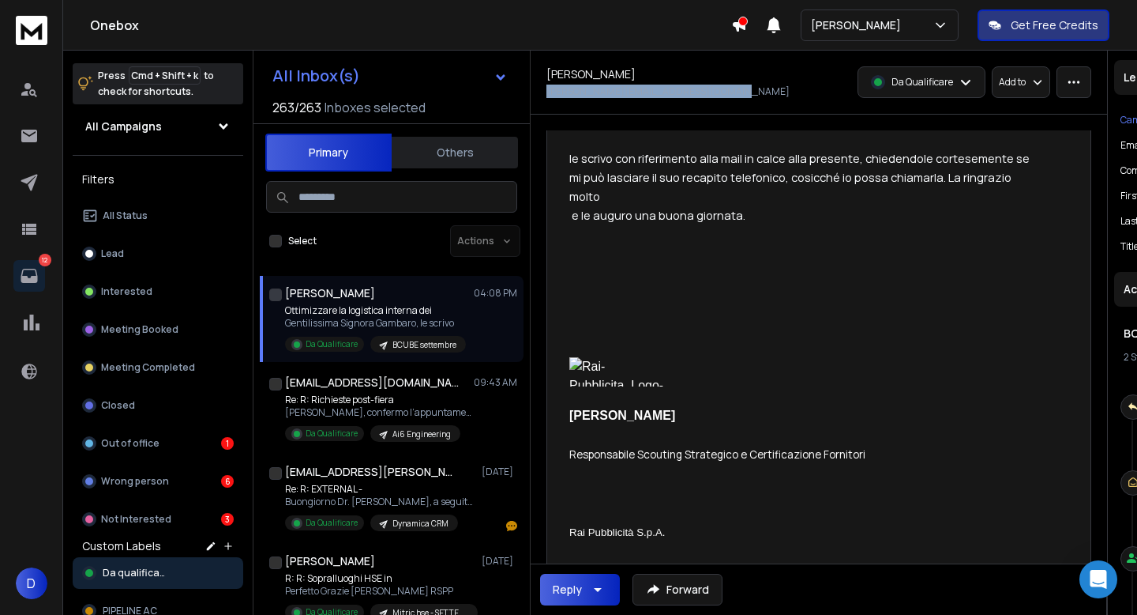
scroll to position [350, 0]
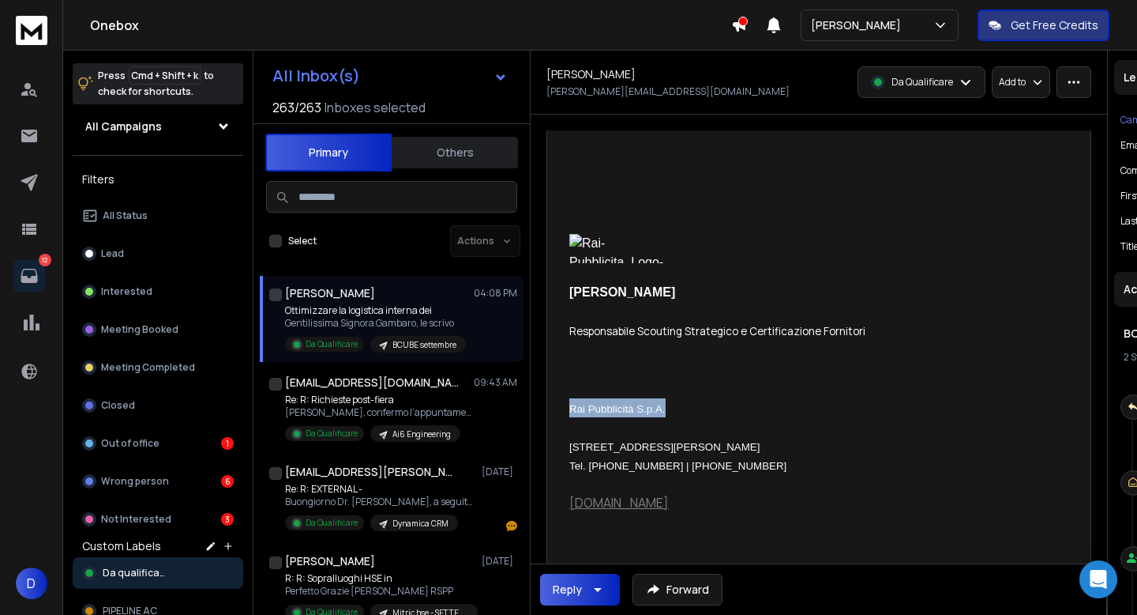
drag, startPoint x: 562, startPoint y: 399, endPoint x: 665, endPoint y: 399, distance: 102.7
copy span "Rai Pubblicità S.p.A."
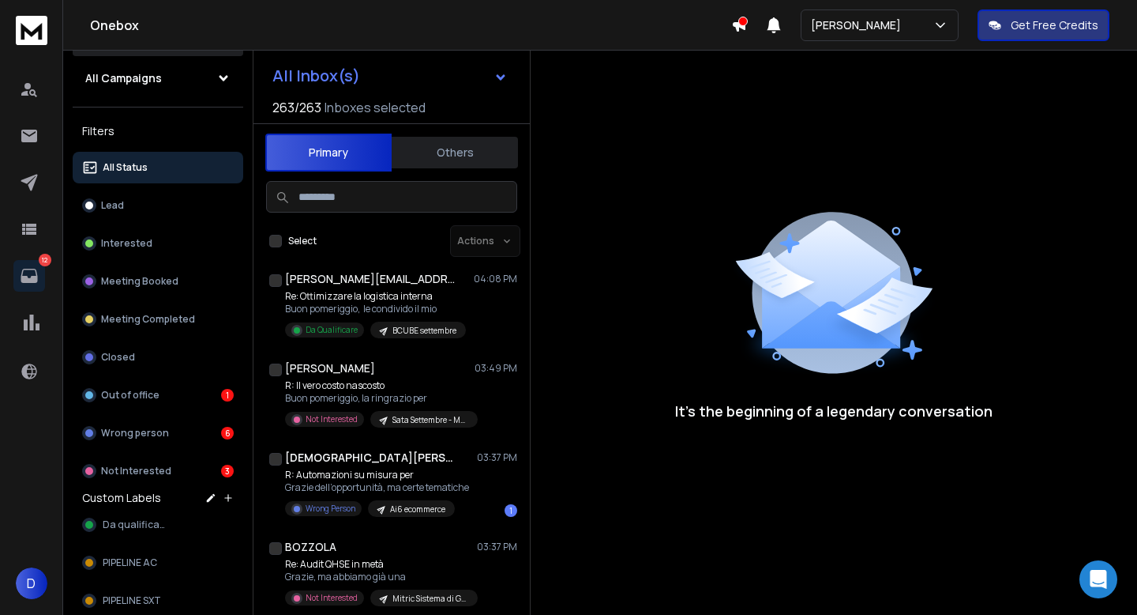
scroll to position [139, 0]
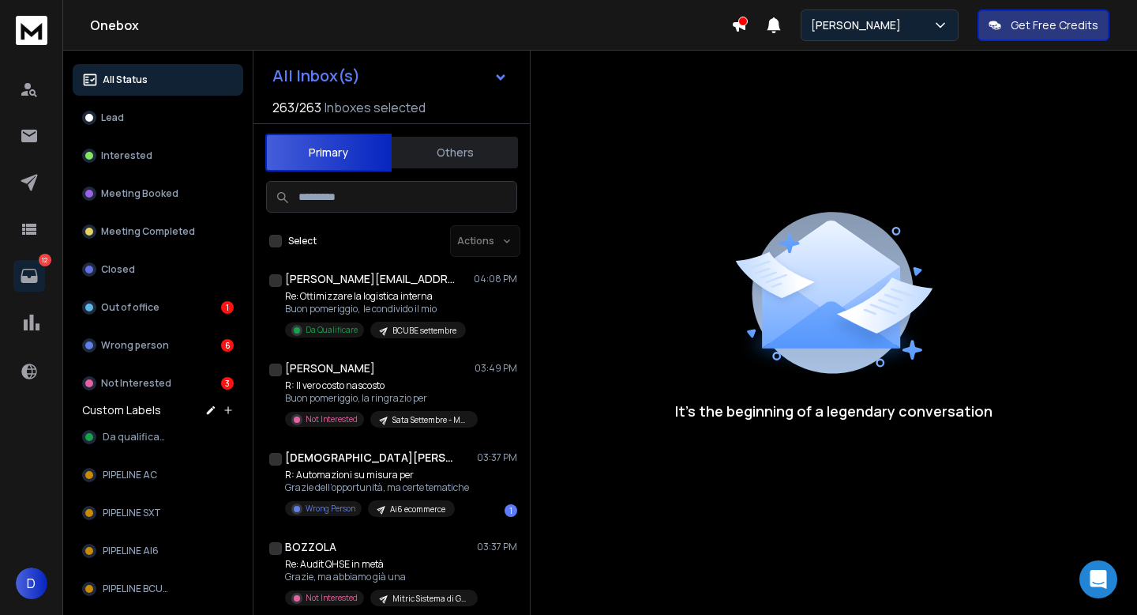
click at [928, 18] on div "[PERSON_NAME]" at bounding box center [879, 25] width 137 height 16
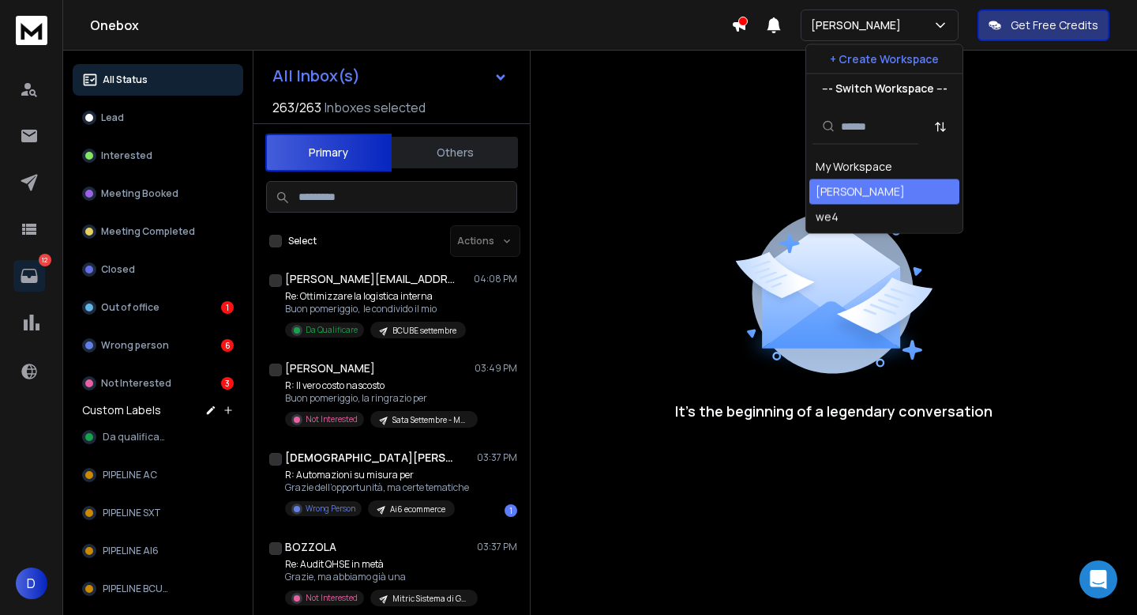
click at [894, 208] on div "we4" at bounding box center [885, 217] width 150 height 25
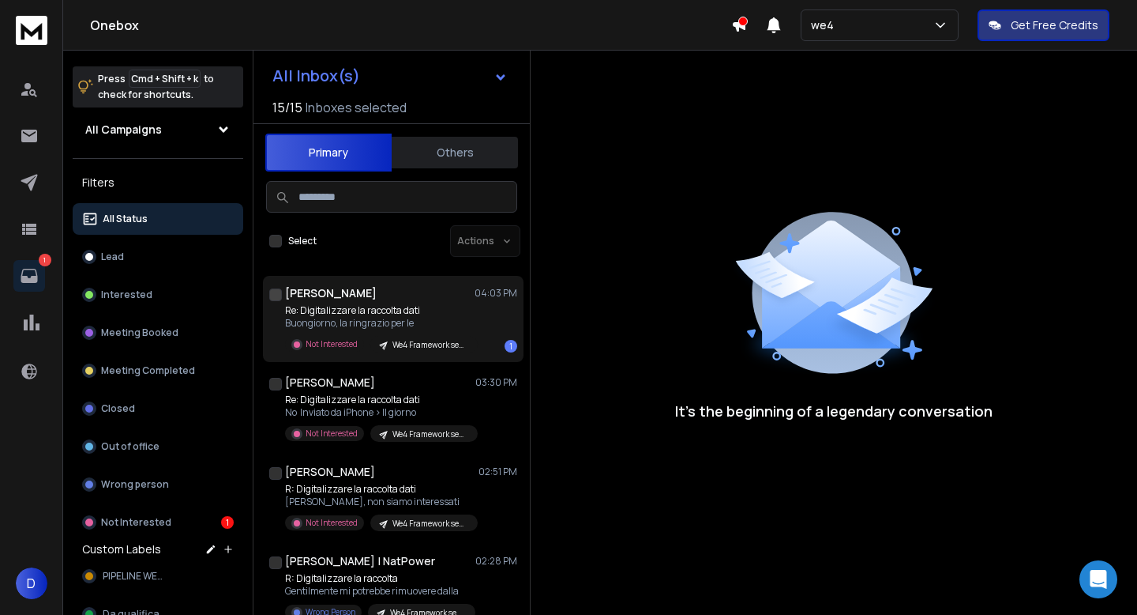
click at [401, 314] on p "Re: Digitalizzare la raccolta dati" at bounding box center [380, 310] width 190 height 13
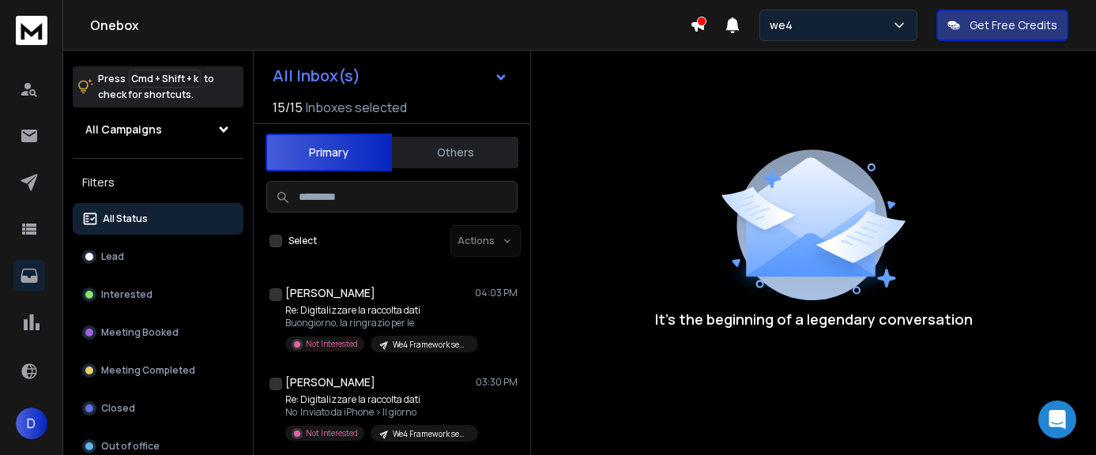
click at [824, 35] on button "we4" at bounding box center [838, 25] width 158 height 32
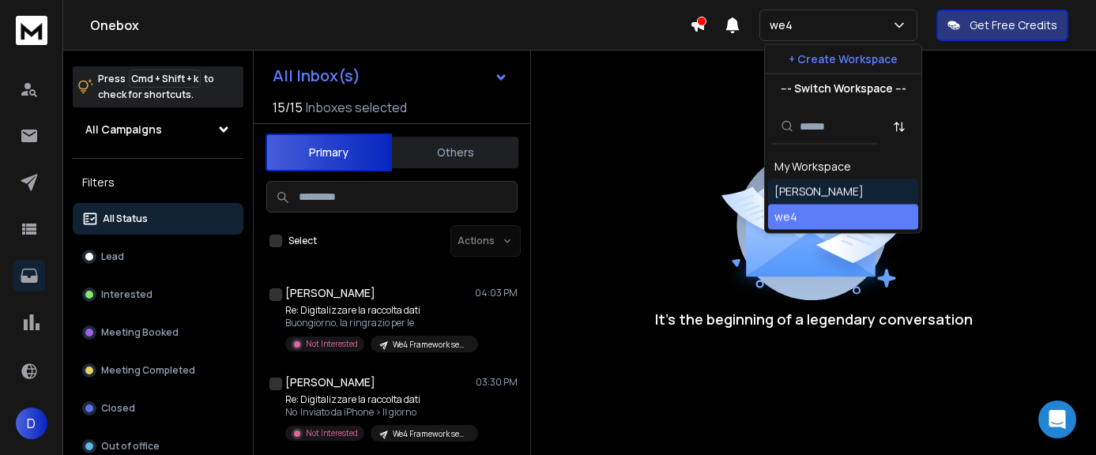
click at [832, 190] on div "[PERSON_NAME]" at bounding box center [818, 192] width 89 height 16
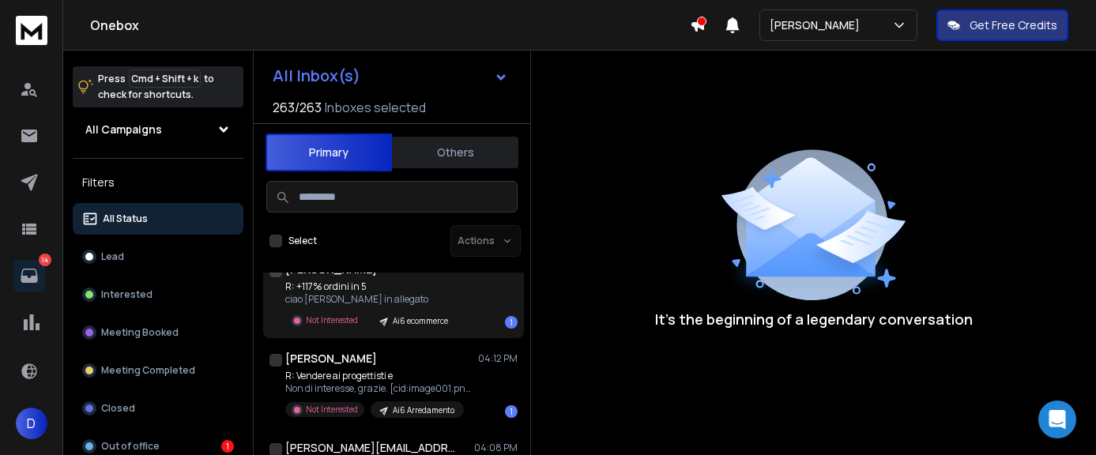
scroll to position [24, 0]
click at [489, 291] on div "R: +117% ordini in 5 ciao Cristina Ecco in allegato Not Interested Ai6 ecommerc…" at bounding box center [401, 304] width 232 height 48
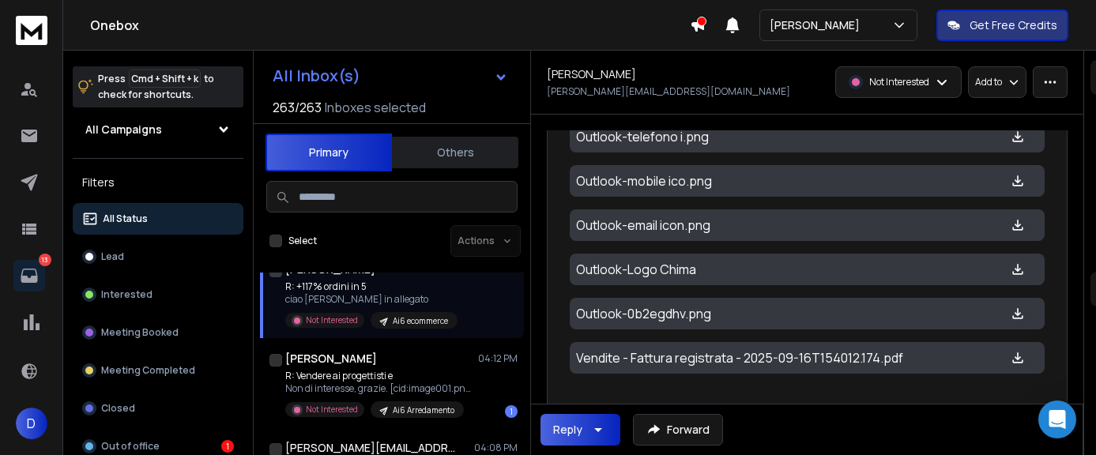
scroll to position [4186, 0]
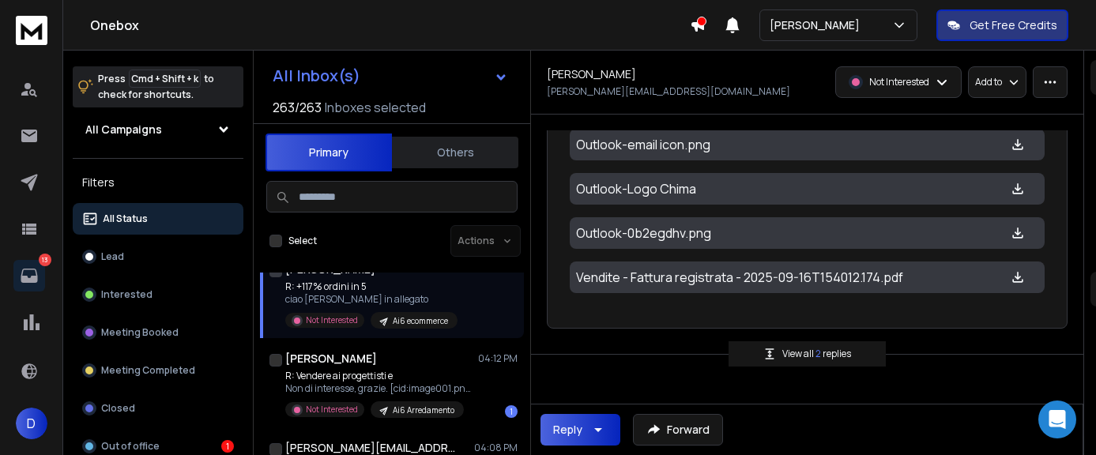
click at [677, 276] on div "Vendite - Fattura registrata - 2025-09-16T154012.174.pdf" at bounding box center [753, 277] width 355 height 19
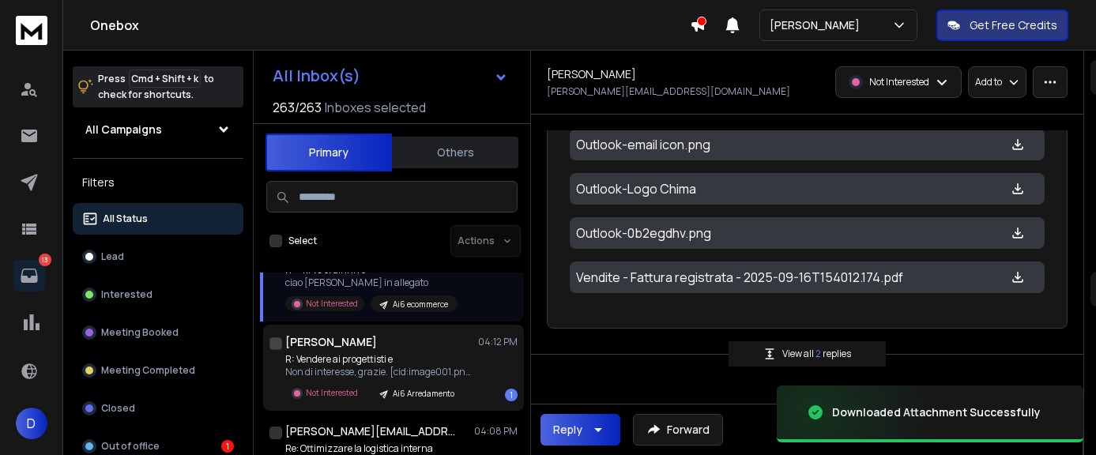
scroll to position [42, 0]
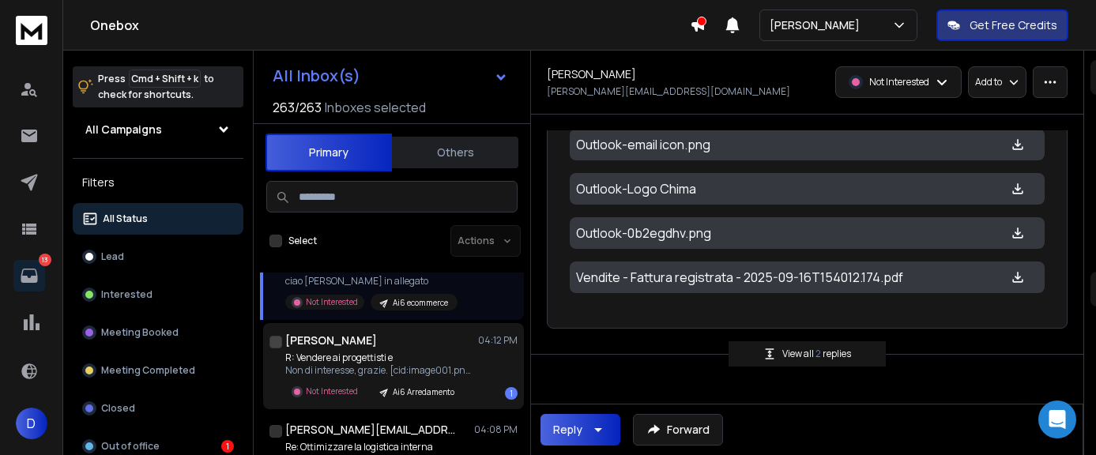
click at [471, 355] on p "R: Vendere ai progettisti e" at bounding box center [380, 358] width 190 height 13
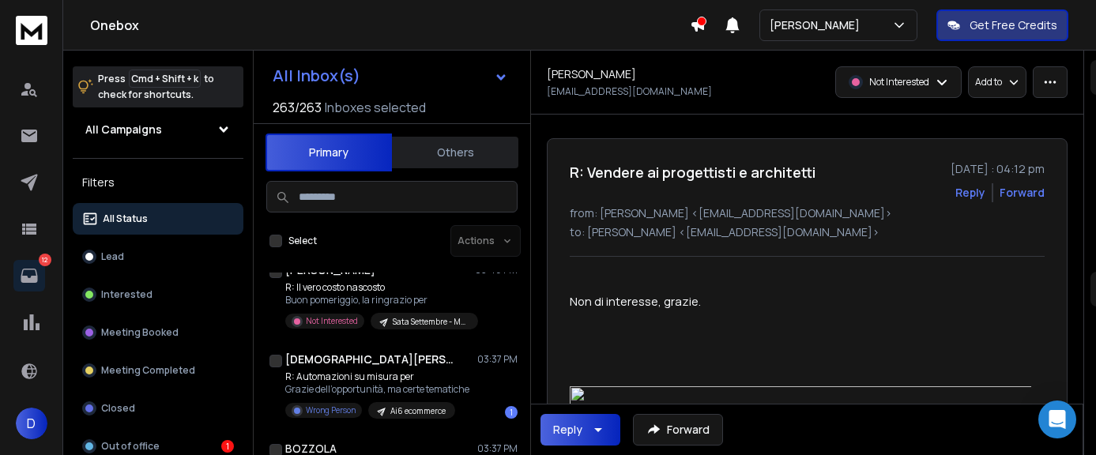
scroll to position [291, 0]
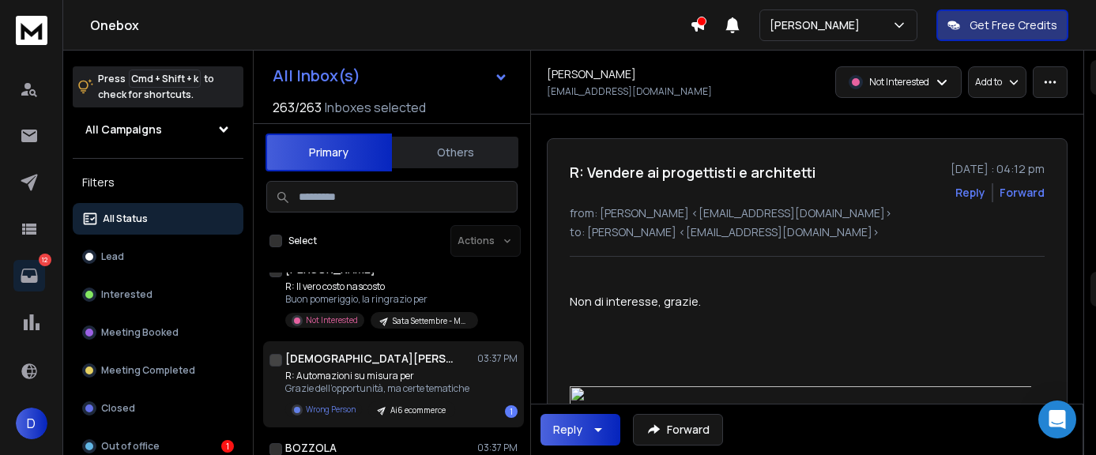
click at [469, 374] on p "R: Automazioni su misura per" at bounding box center [377, 376] width 184 height 13
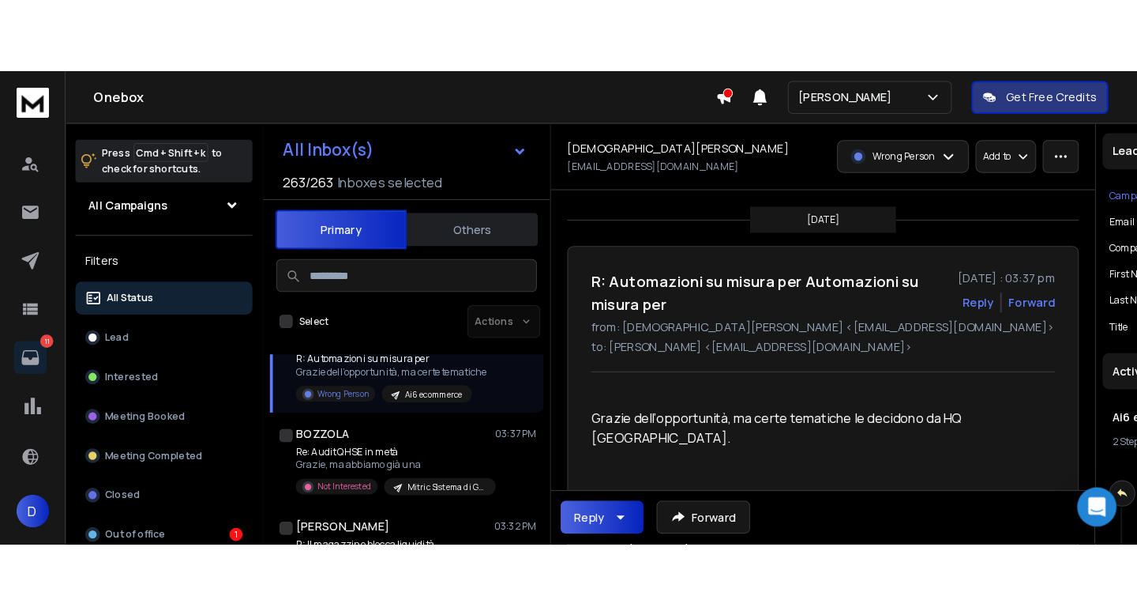
scroll to position [414, 0]
